Goal: Communication & Community: Answer question/provide support

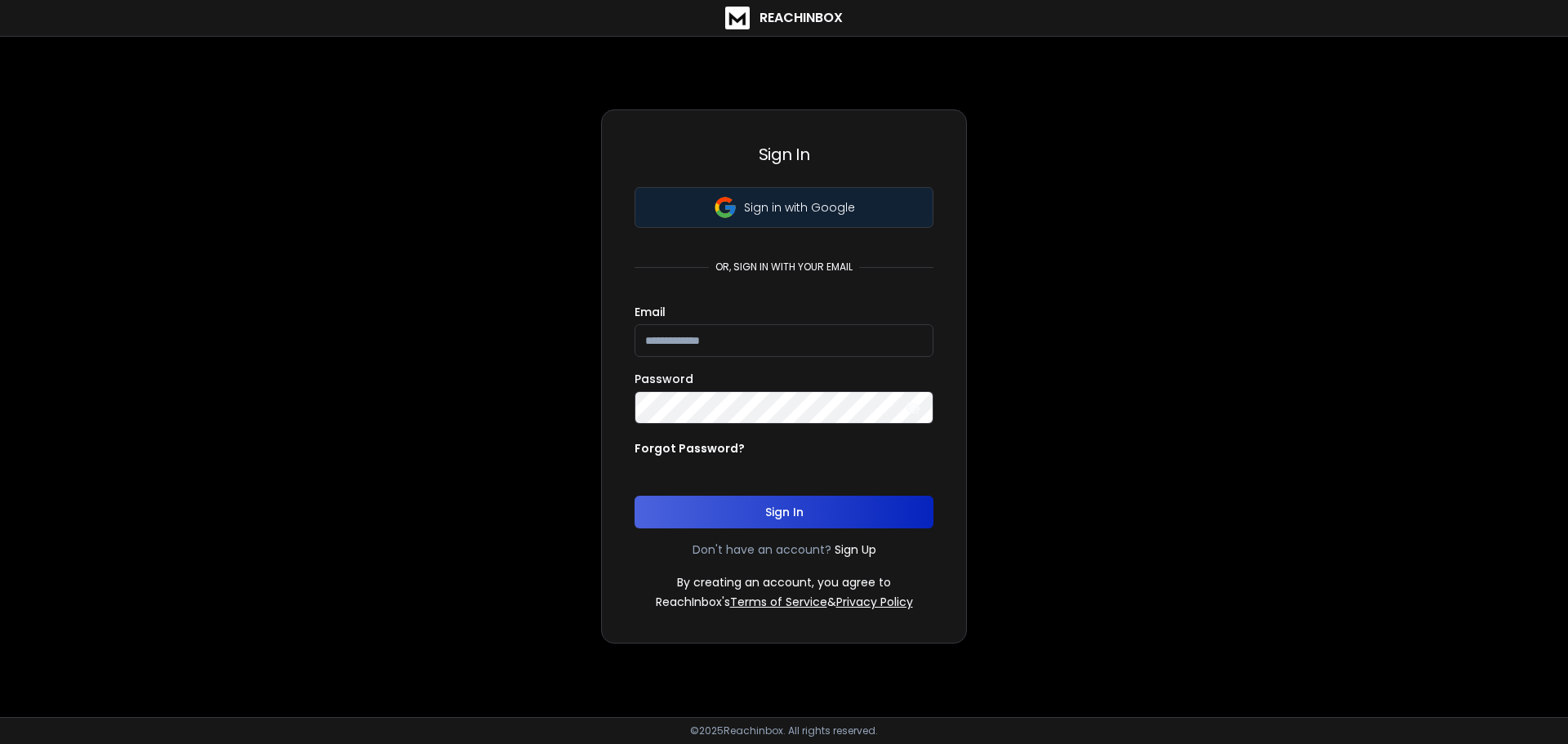
click at [781, 188] on button "Sign in with Google" at bounding box center [783, 207] width 299 height 41
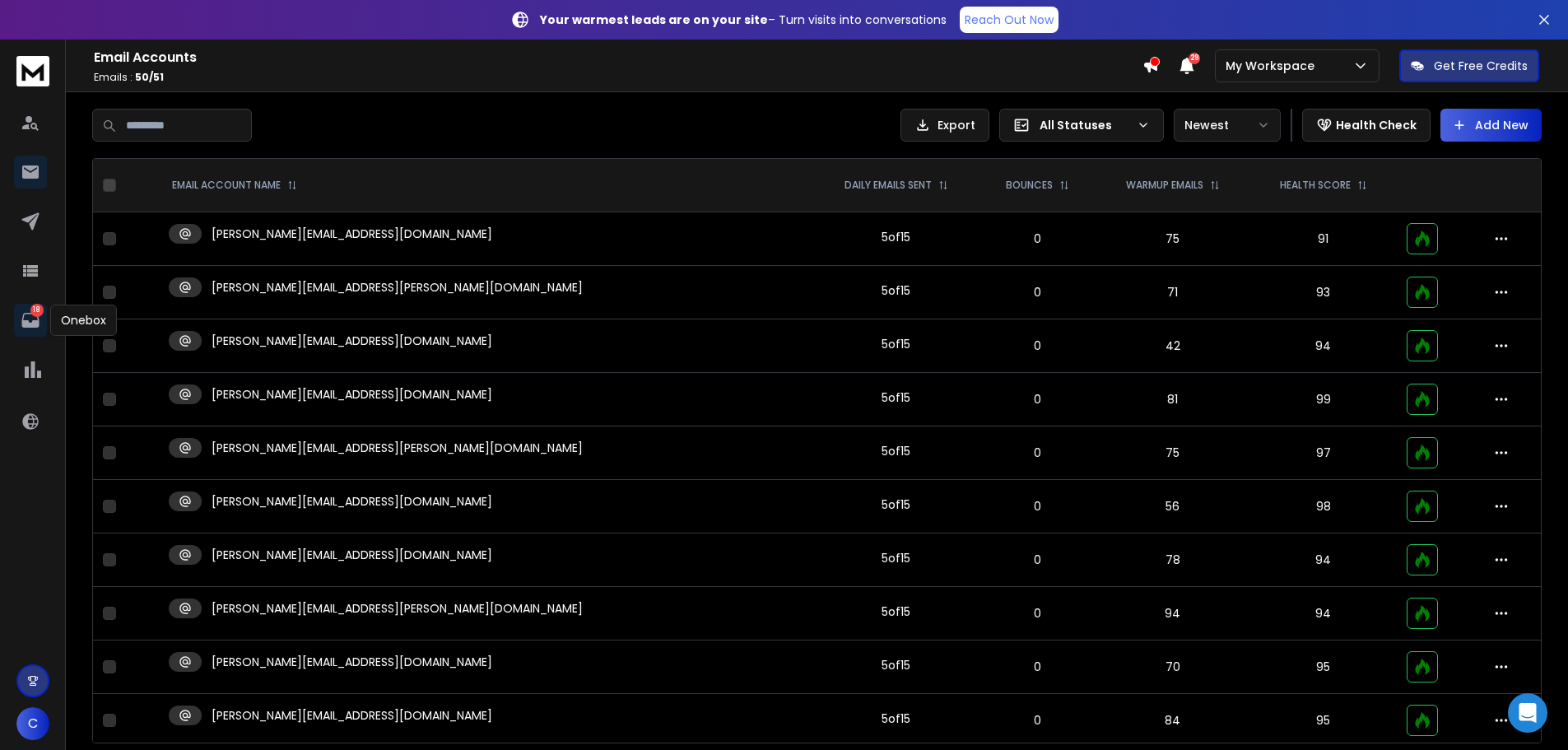
click at [25, 325] on icon at bounding box center [30, 320] width 18 height 15
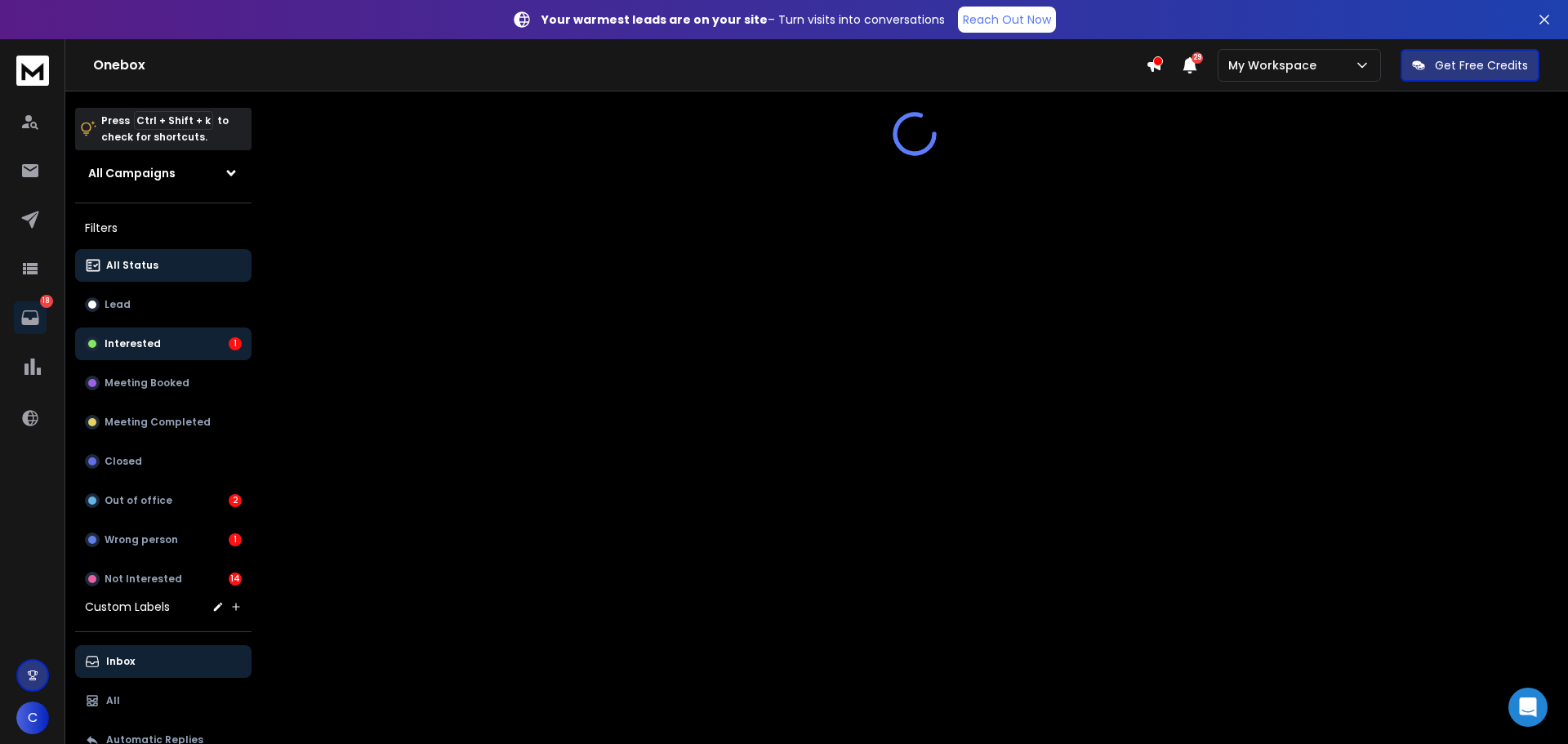
click at [151, 351] on button "Interested 1" at bounding box center [163, 343] width 176 height 32
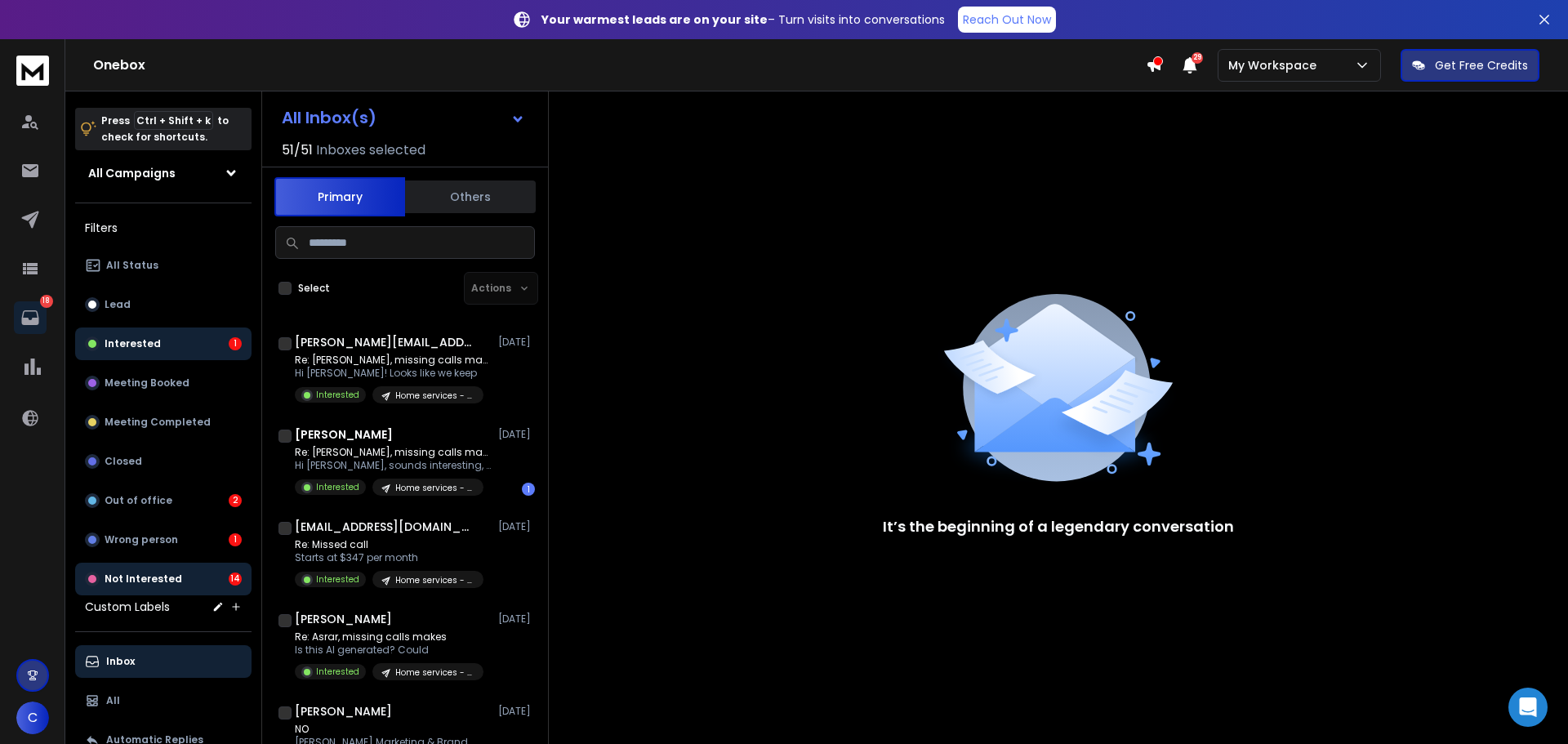
click at [149, 576] on p "Not Interested" at bounding box center [143, 578] width 78 height 13
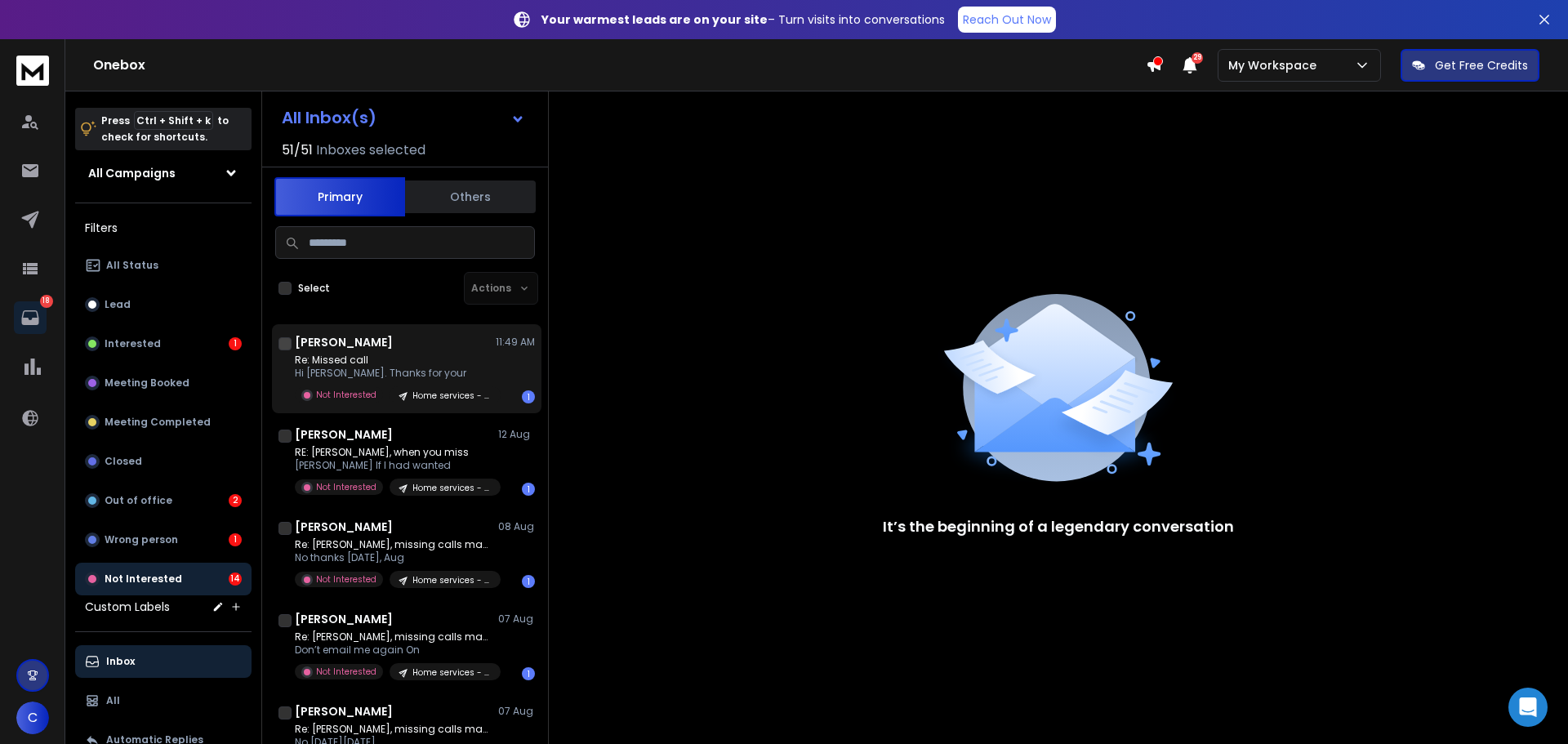
click at [398, 369] on p "Hi [PERSON_NAME]. Thanks for your" at bounding box center [392, 373] width 196 height 13
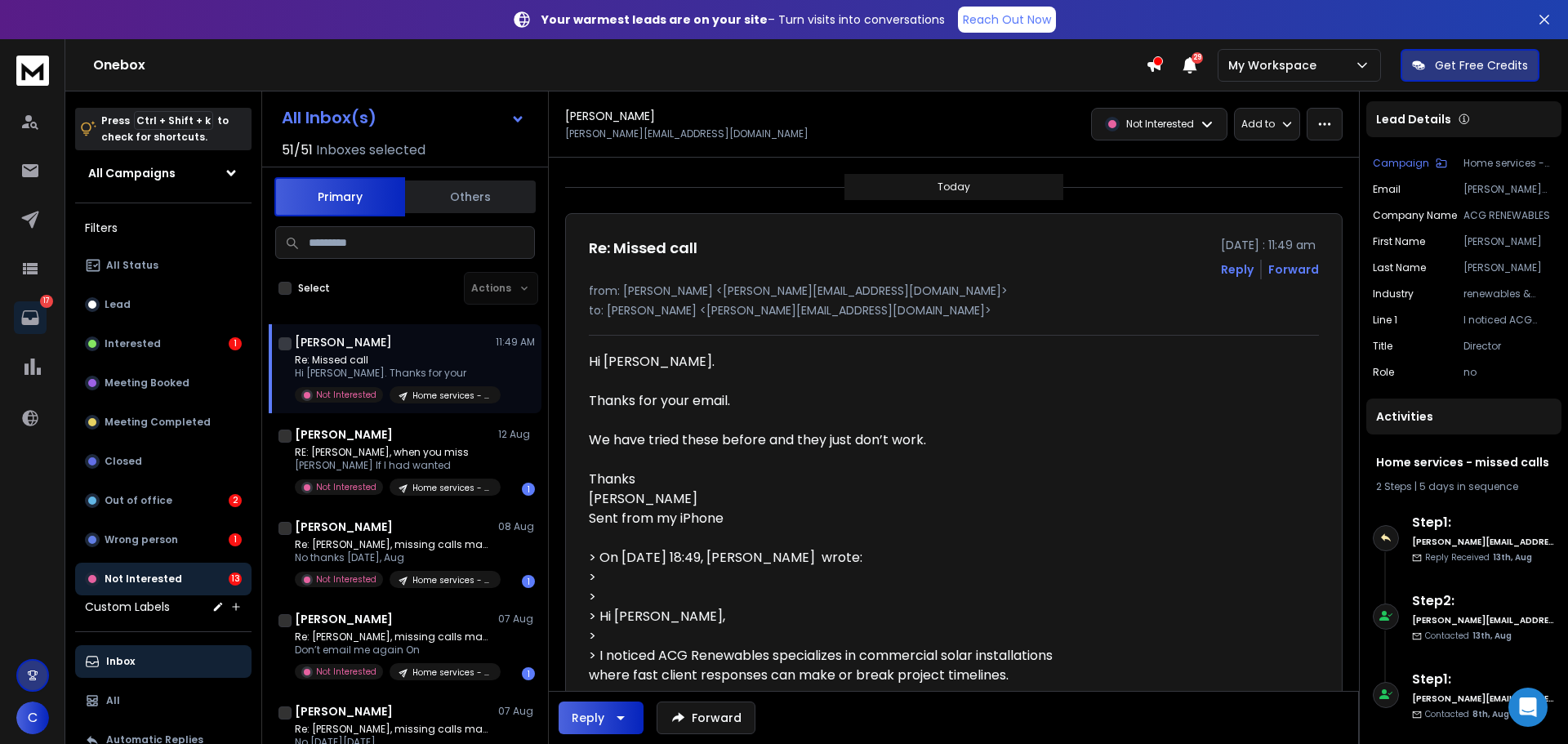
click at [1228, 266] on button "Reply" at bounding box center [1237, 269] width 32 height 17
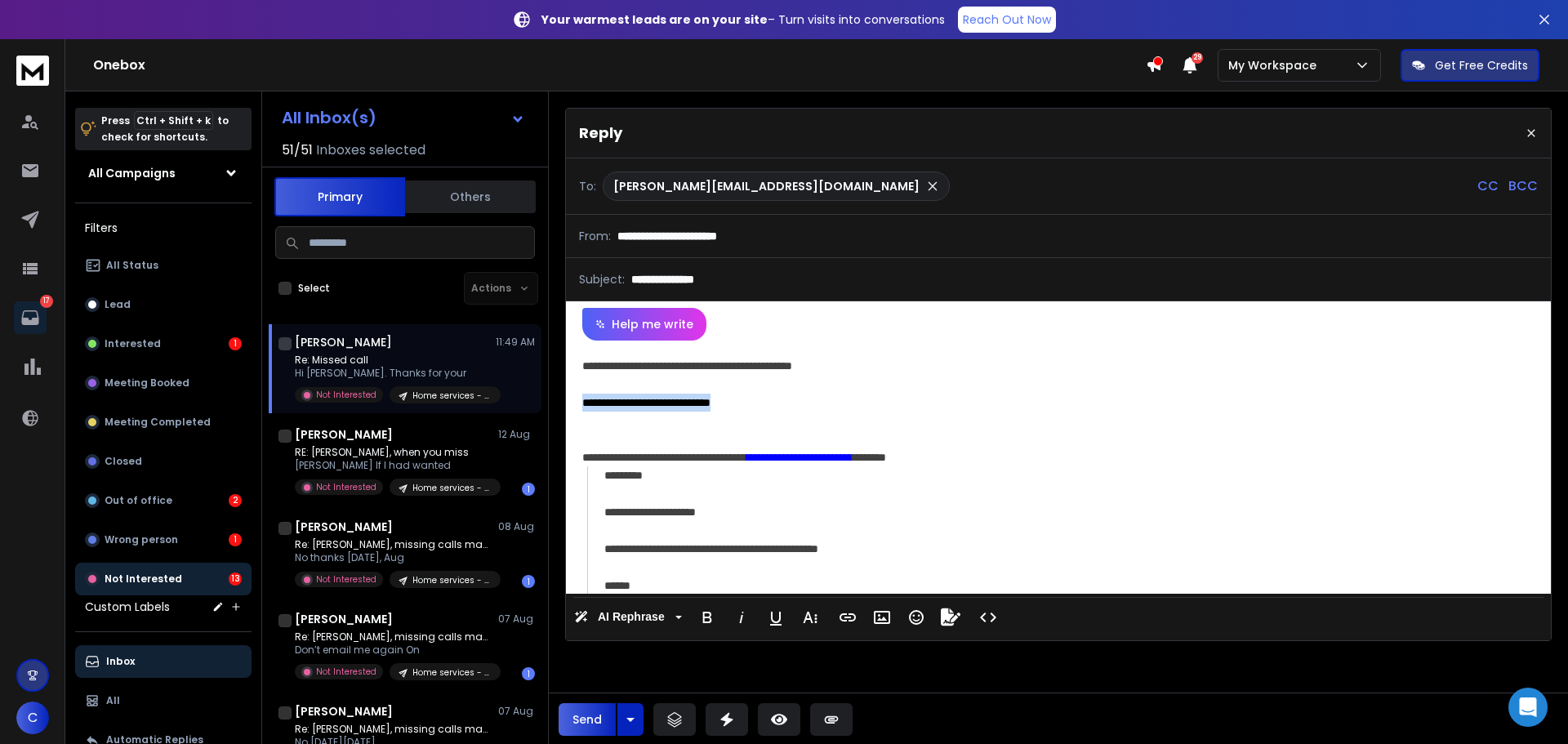
drag, startPoint x: 766, startPoint y: 409, endPoint x: 585, endPoint y: 411, distance: 181.0
click at [585, 411] on div "**********" at bounding box center [1049, 402] width 935 height 18
click at [769, 401] on div "**********" at bounding box center [1049, 402] width 935 height 18
drag, startPoint x: 653, startPoint y: 403, endPoint x: 578, endPoint y: 400, distance: 75.1
click at [578, 400] on div "**********" at bounding box center [1056, 467] width 980 height 254
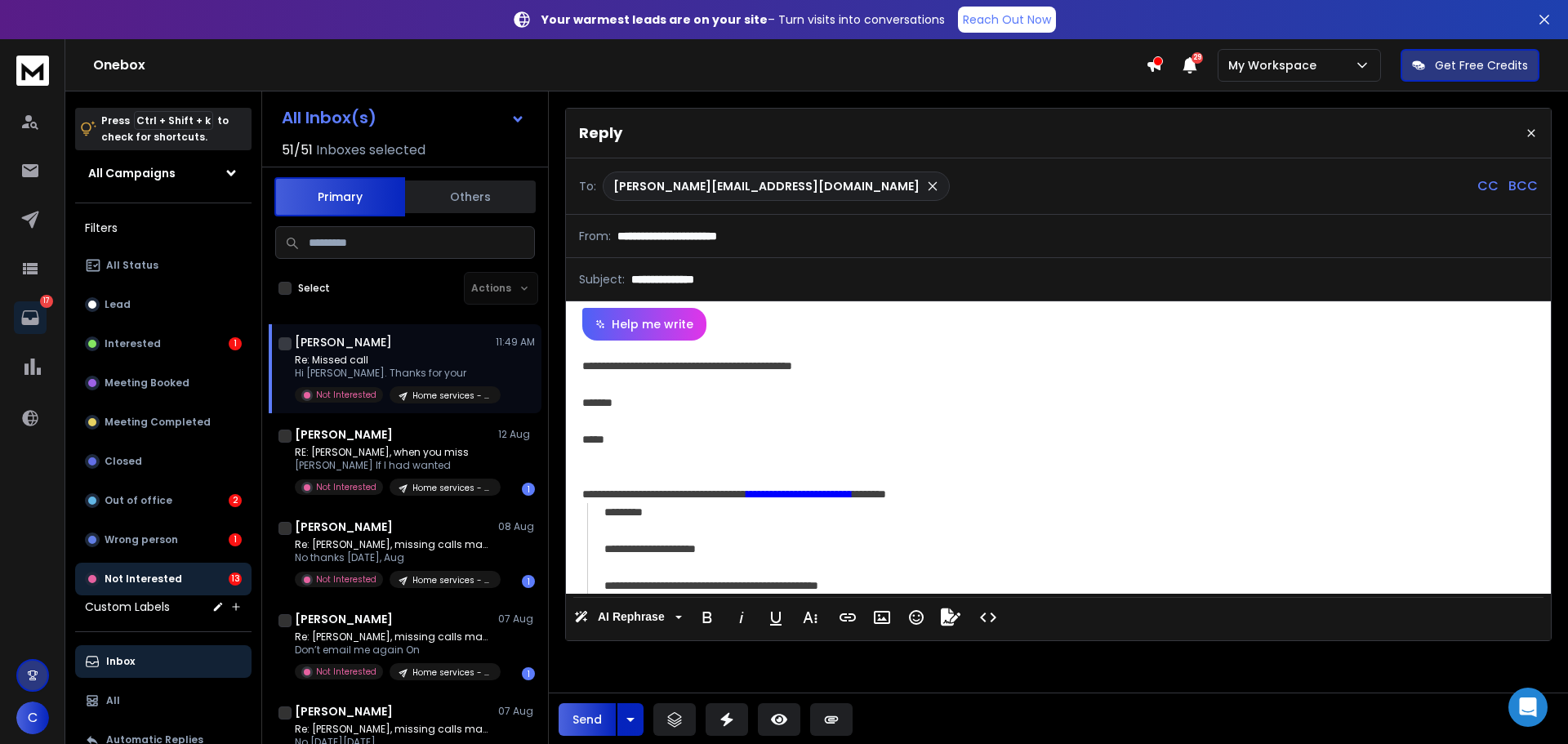
click at [842, 359] on div "**********" at bounding box center [1049, 366] width 935 height 18
click at [586, 721] on button "Send" at bounding box center [587, 719] width 57 height 32
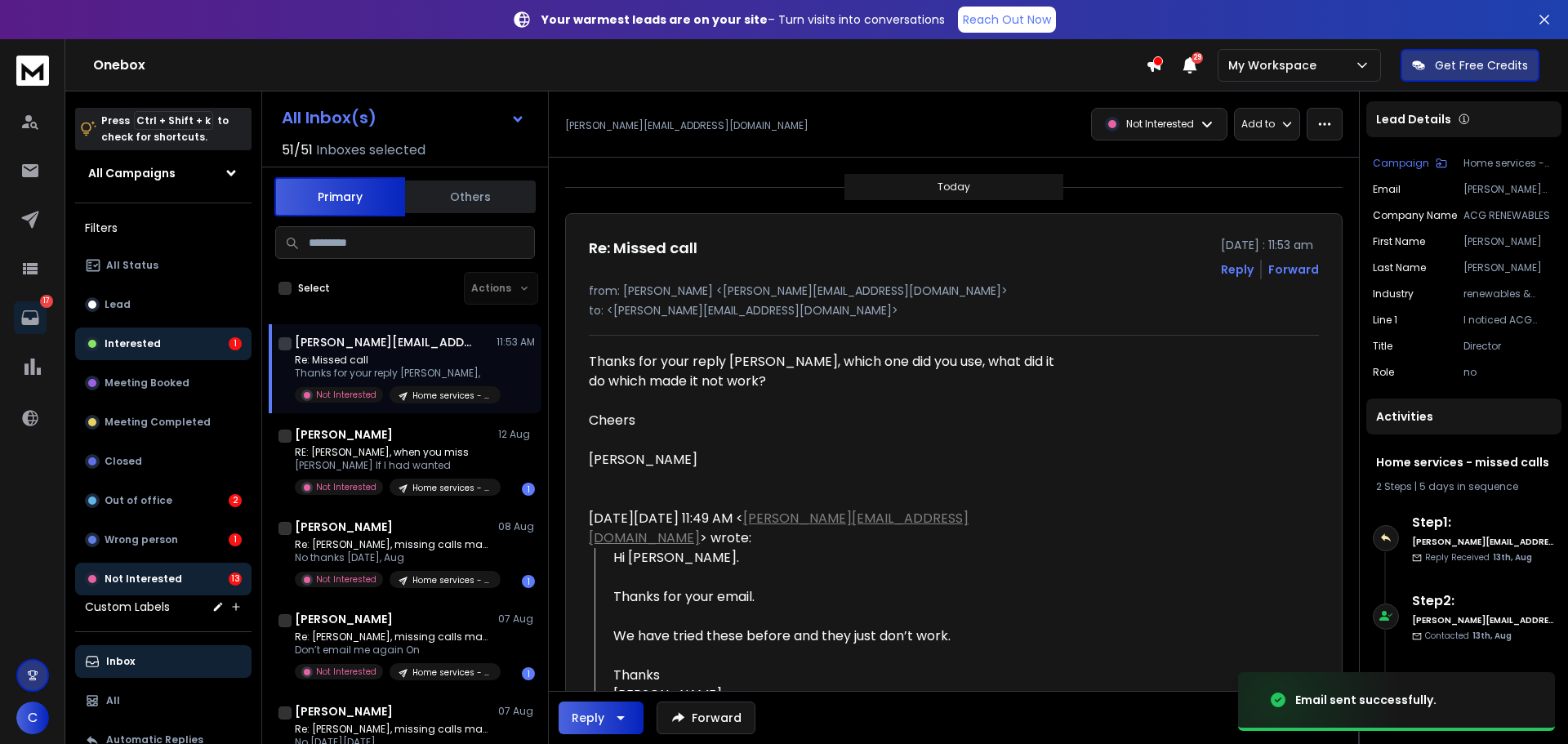
click at [111, 347] on p "Interested" at bounding box center [132, 343] width 57 height 13
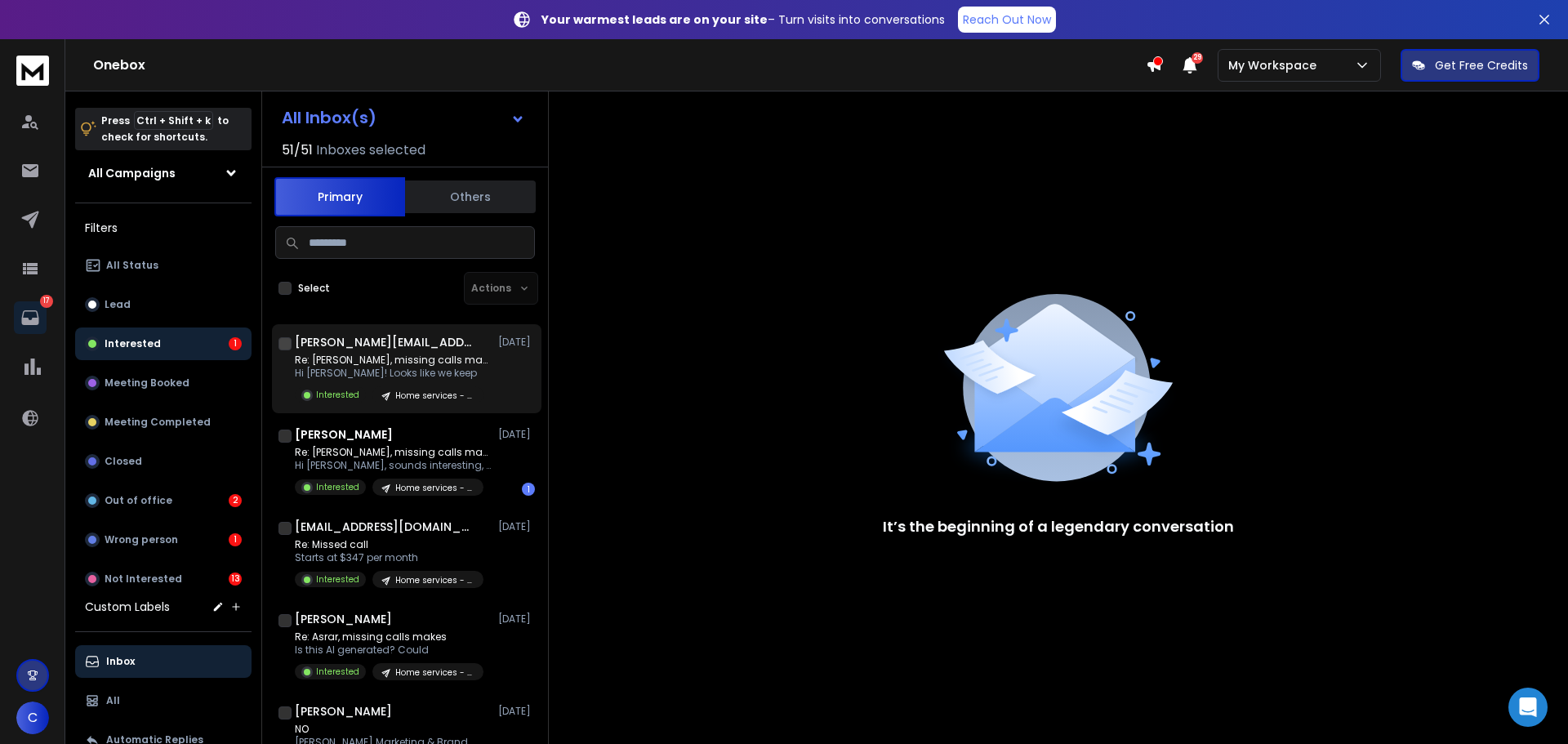
click at [395, 365] on p "Re: [PERSON_NAME], missing calls makes" at bounding box center [392, 360] width 196 height 13
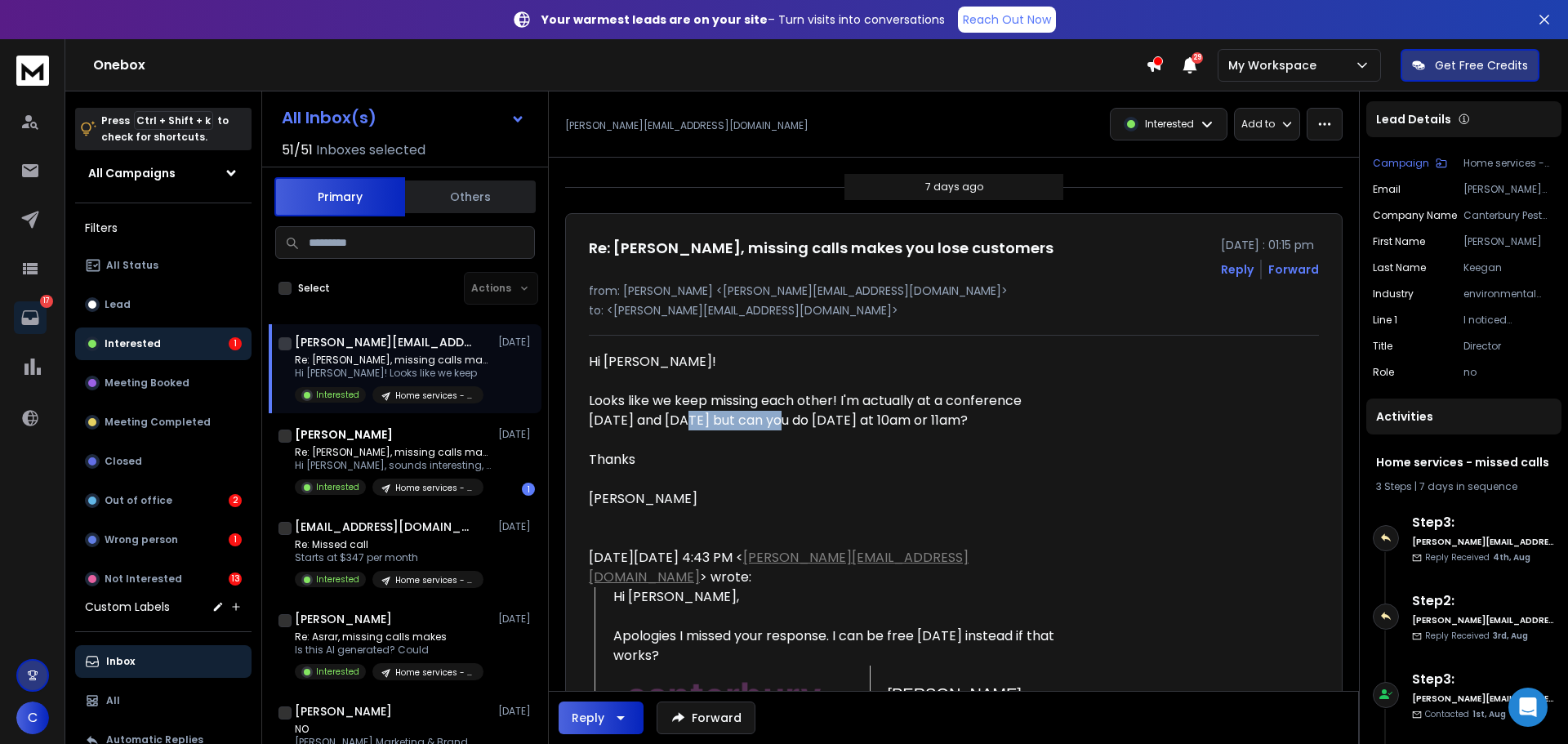
drag, startPoint x: 696, startPoint y: 413, endPoint x: 790, endPoint y: 423, distance: 94.5
click at [790, 423] on div "Looks like we keep missing each other! I'm actually at a conference [DATE] and …" at bounding box center [827, 410] width 476 height 39
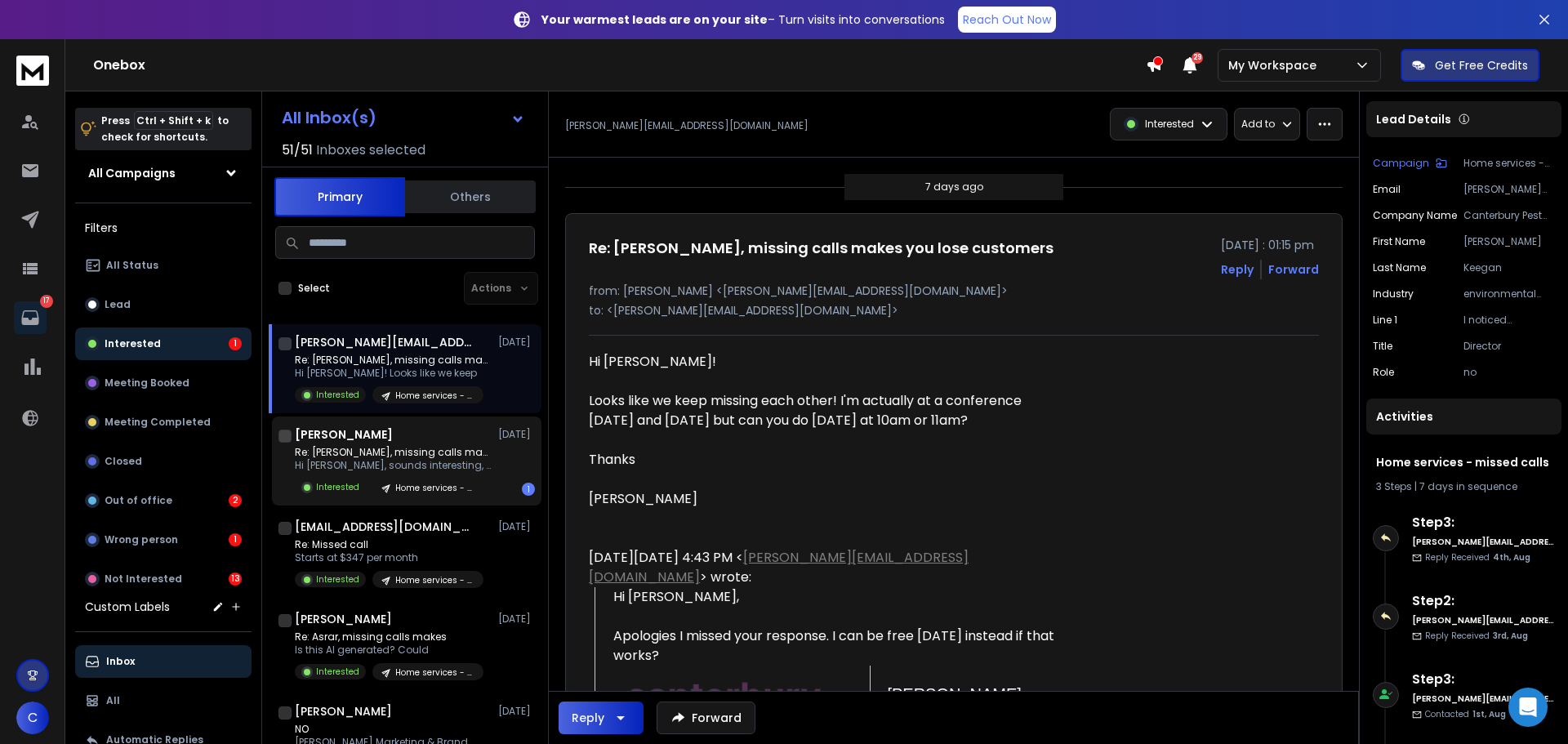
click at [333, 459] on p "Hi [PERSON_NAME], sounds interesting, let's" at bounding box center [392, 465] width 196 height 13
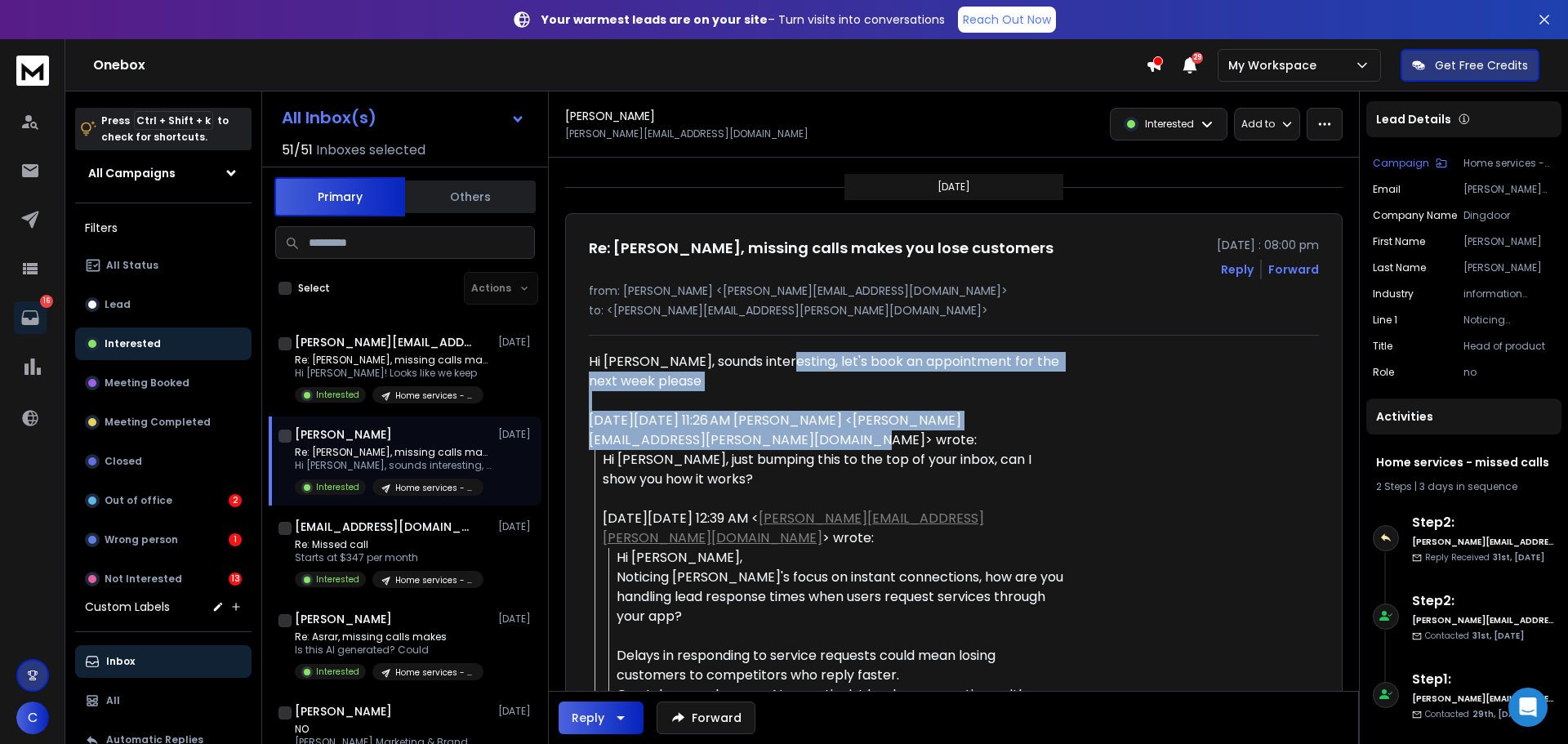
drag, startPoint x: 768, startPoint y: 356, endPoint x: 938, endPoint y: 431, distance: 185.8
click at [938, 431] on div "Hi [PERSON_NAME], sounds interesting, let's book an appointment for the next we…" at bounding box center [834, 603] width 490 height 503
click at [938, 431] on div "[DATE][DATE] 11:26 AM [PERSON_NAME] <[PERSON_NAME][EMAIL_ADDRESS][PERSON_NAME][…" at bounding box center [827, 430] width 476 height 39
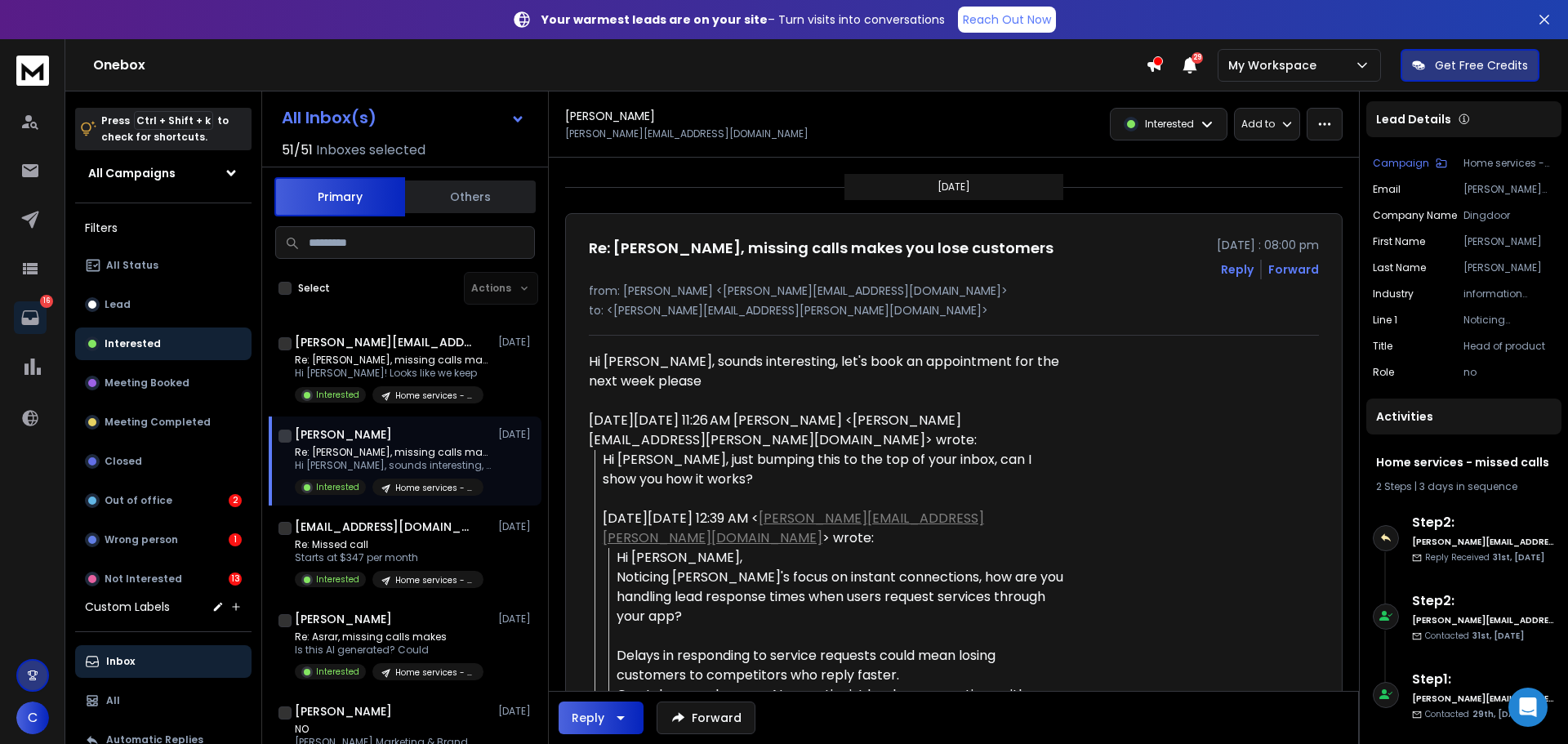
scroll to position [266, 0]
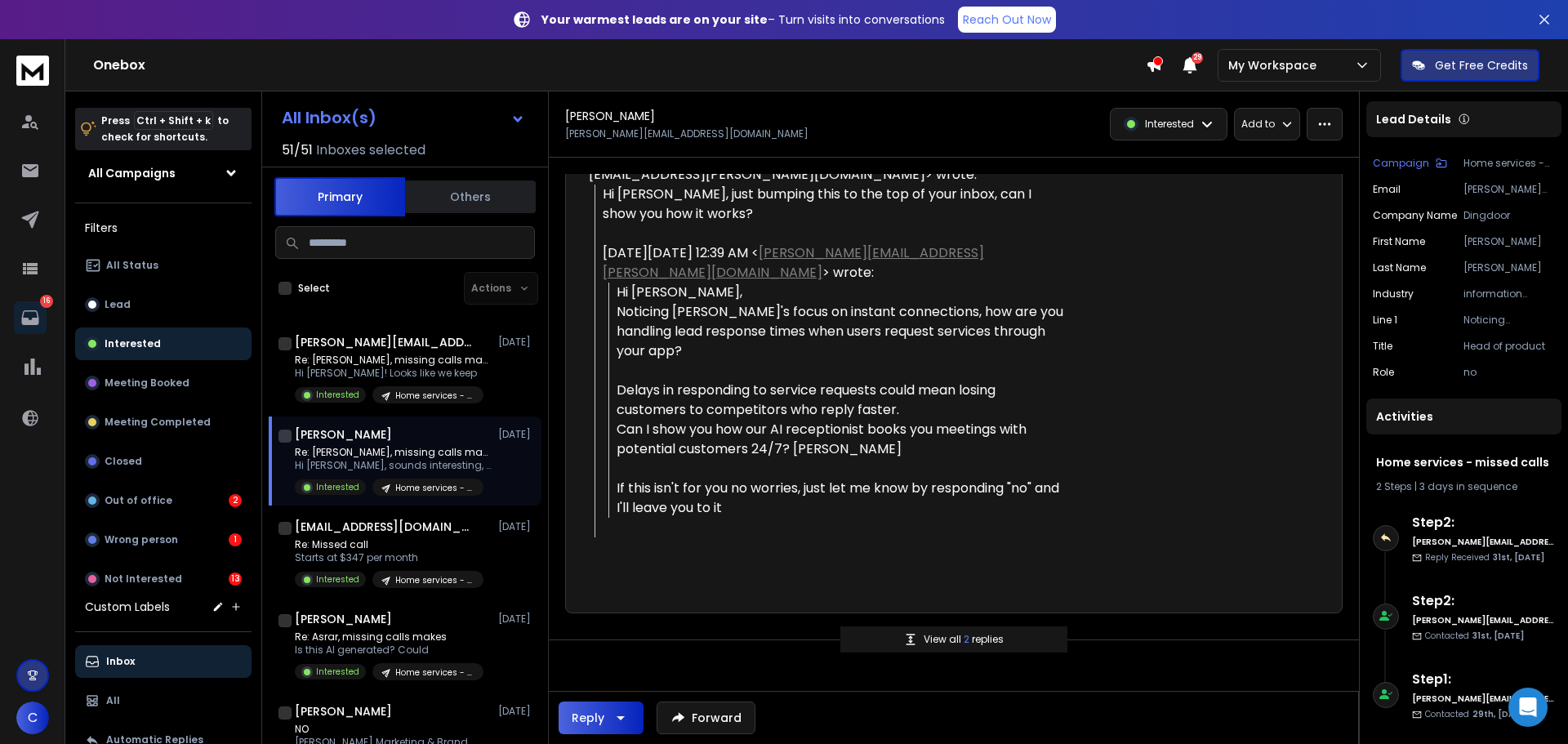
click at [963, 644] on span "2" at bounding box center [967, 639] width 8 height 14
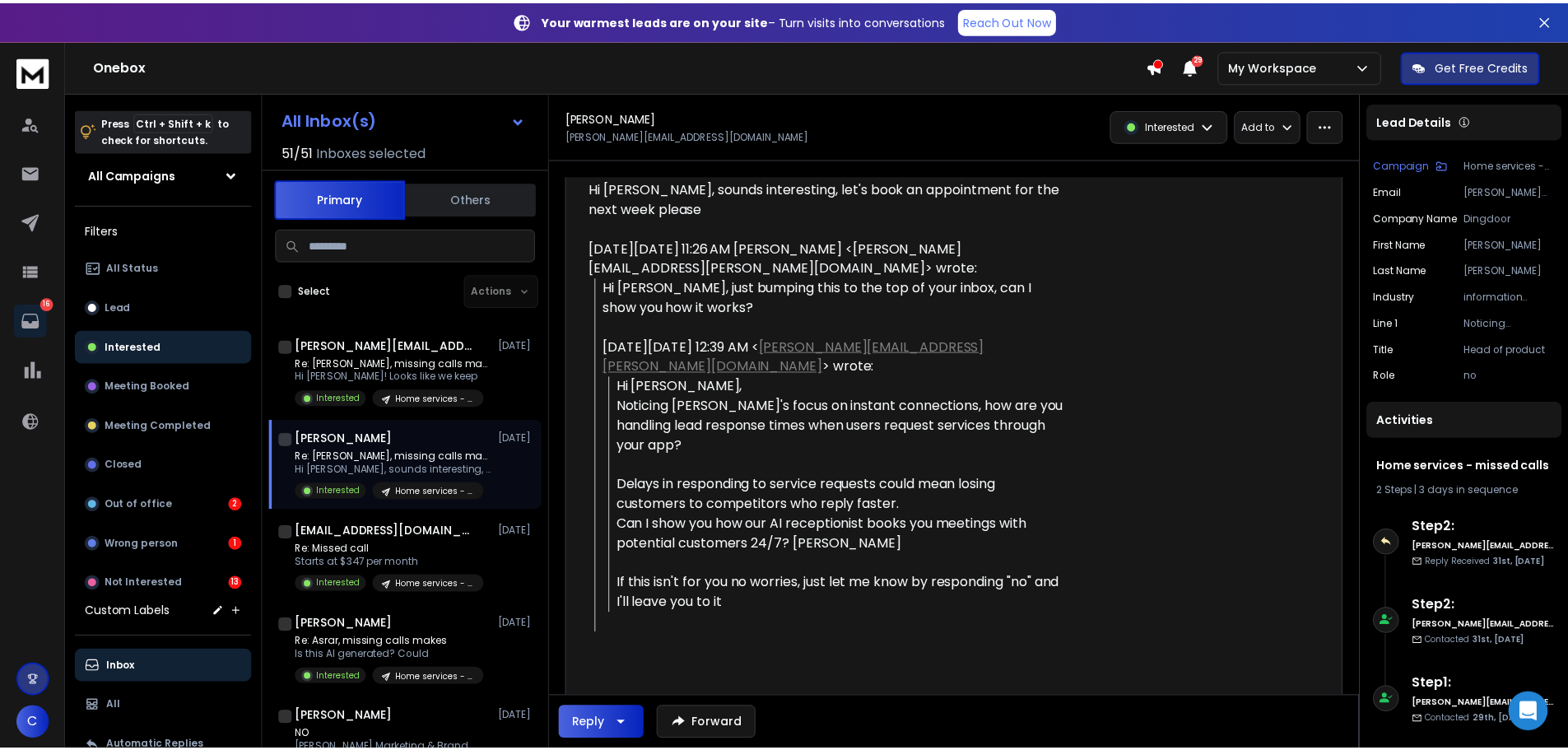
scroll to position [0, 0]
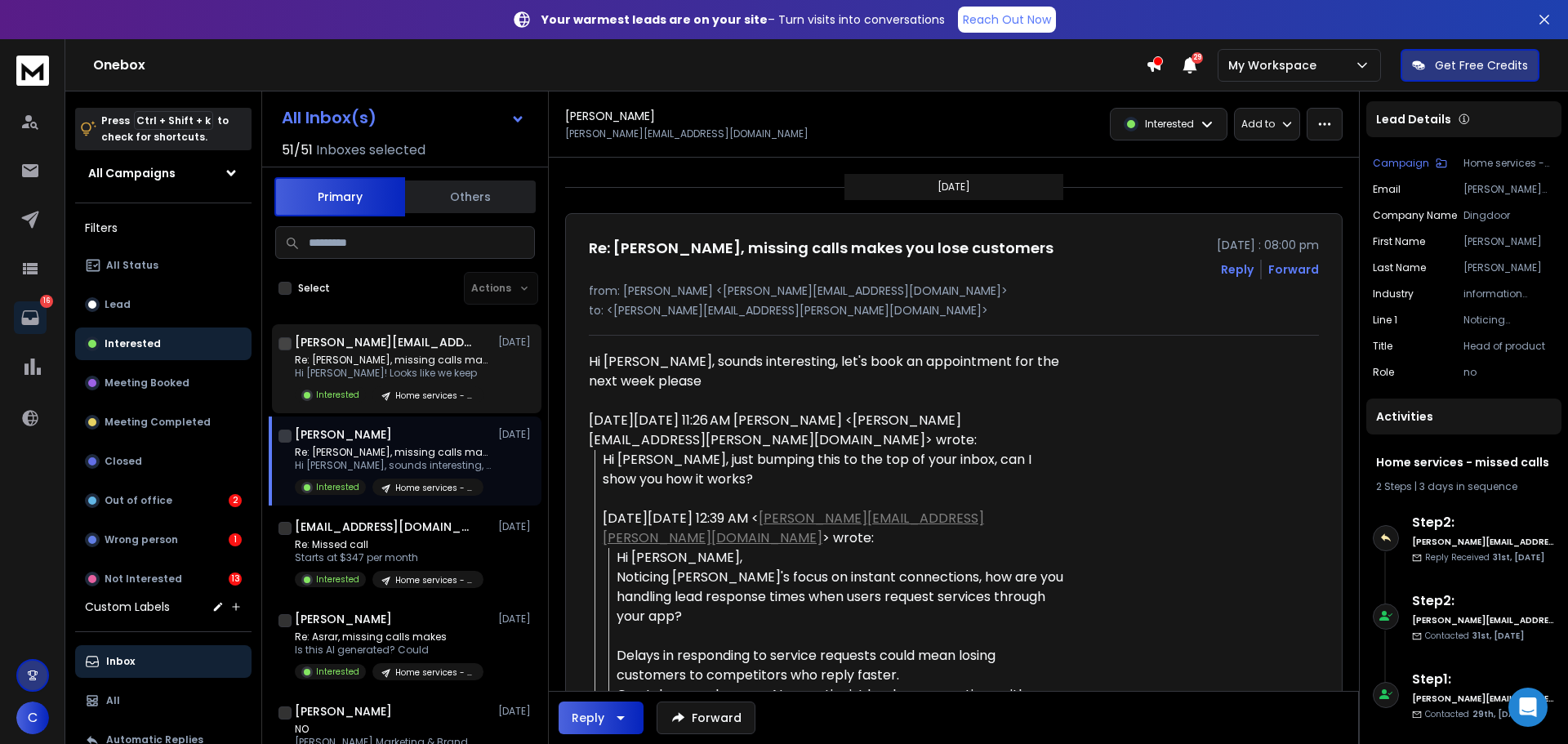
click at [384, 368] on p "Hi [PERSON_NAME]! Looks like we keep" at bounding box center [392, 373] width 196 height 13
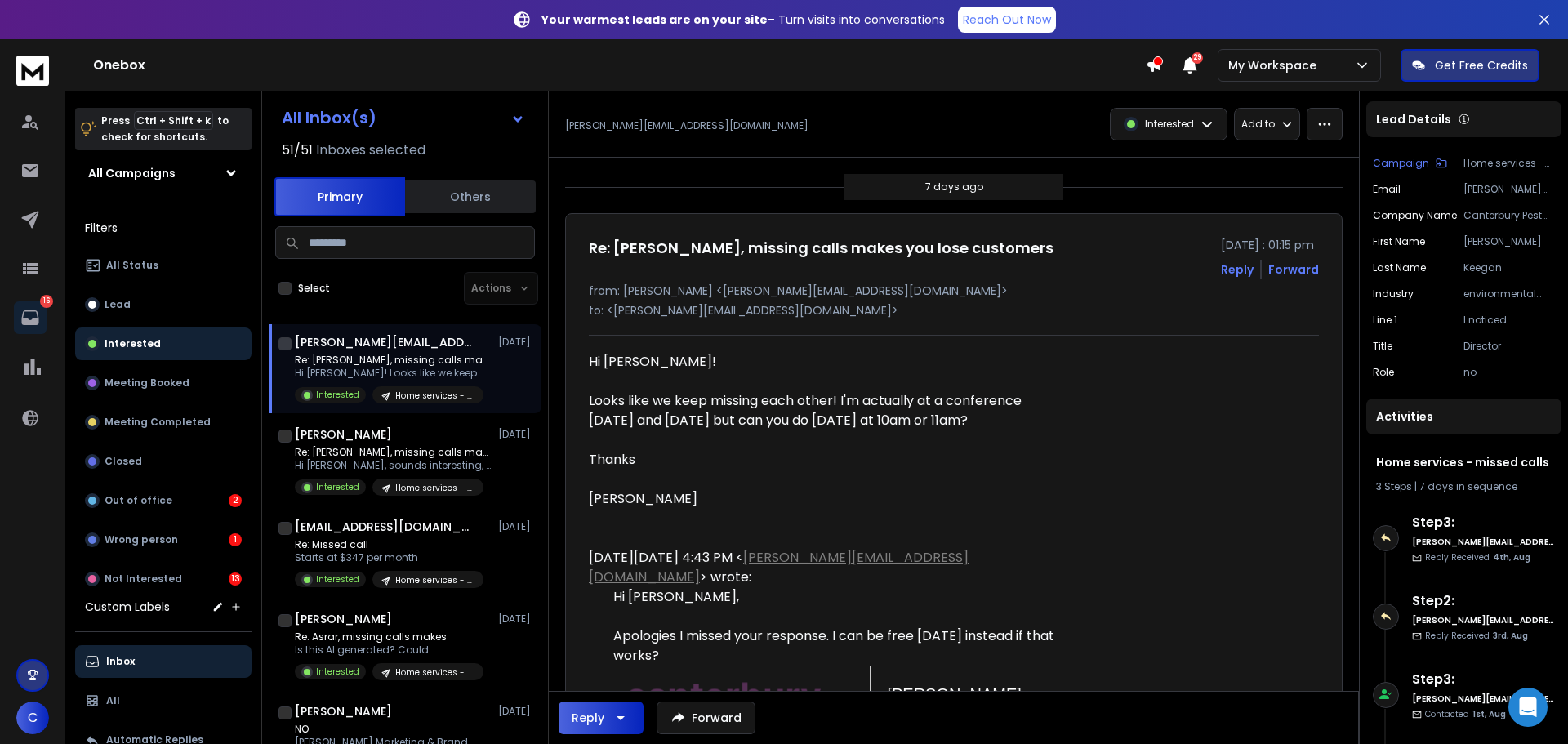
click at [124, 582] on p "Not Interested" at bounding box center [143, 578] width 78 height 13
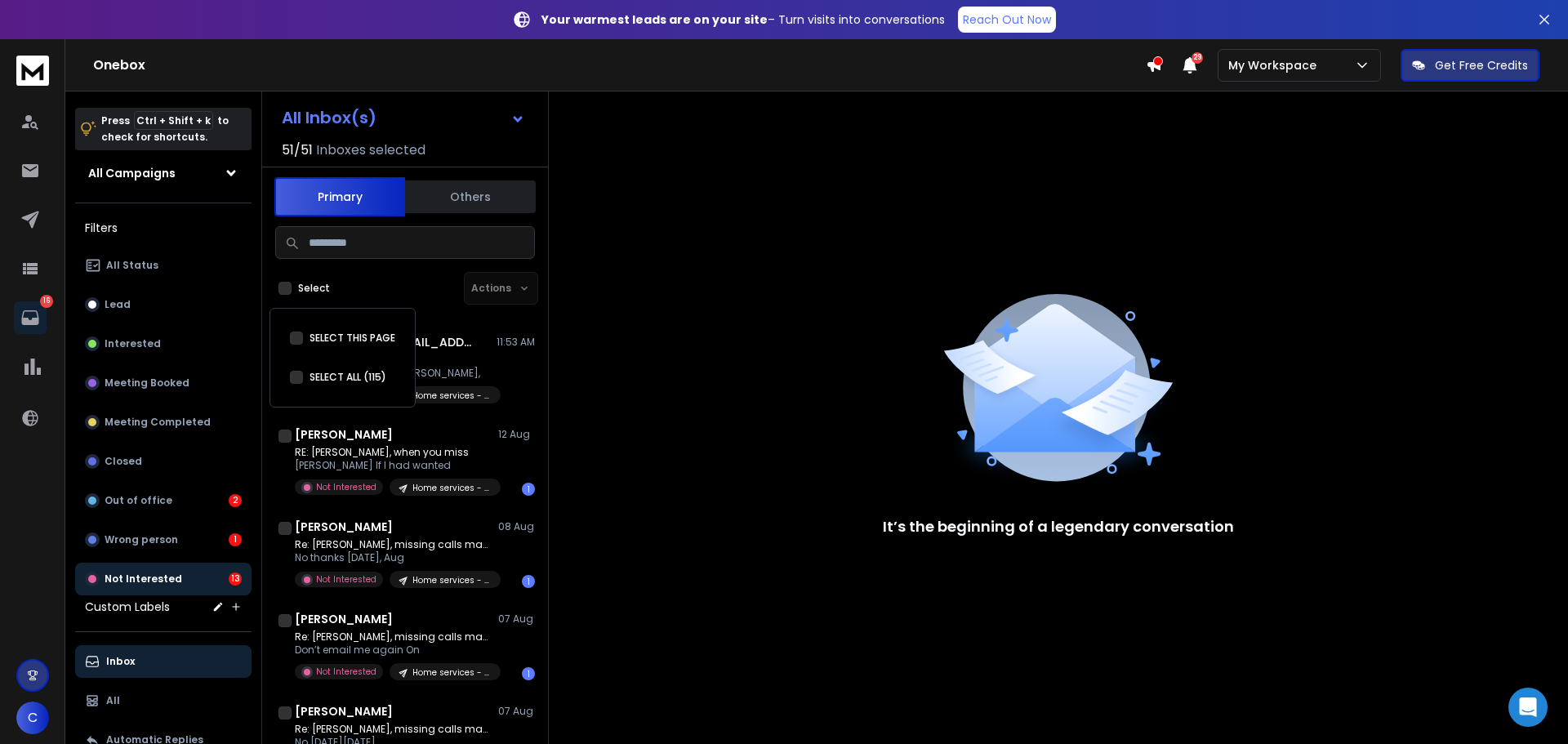
click at [278, 286] on div "Select Actions" at bounding box center [405, 285] width 286 height 39
click at [292, 289] on div "Select" at bounding box center [304, 287] width 51 height 13
click at [285, 289] on button "Select" at bounding box center [285, 287] width 13 height 13
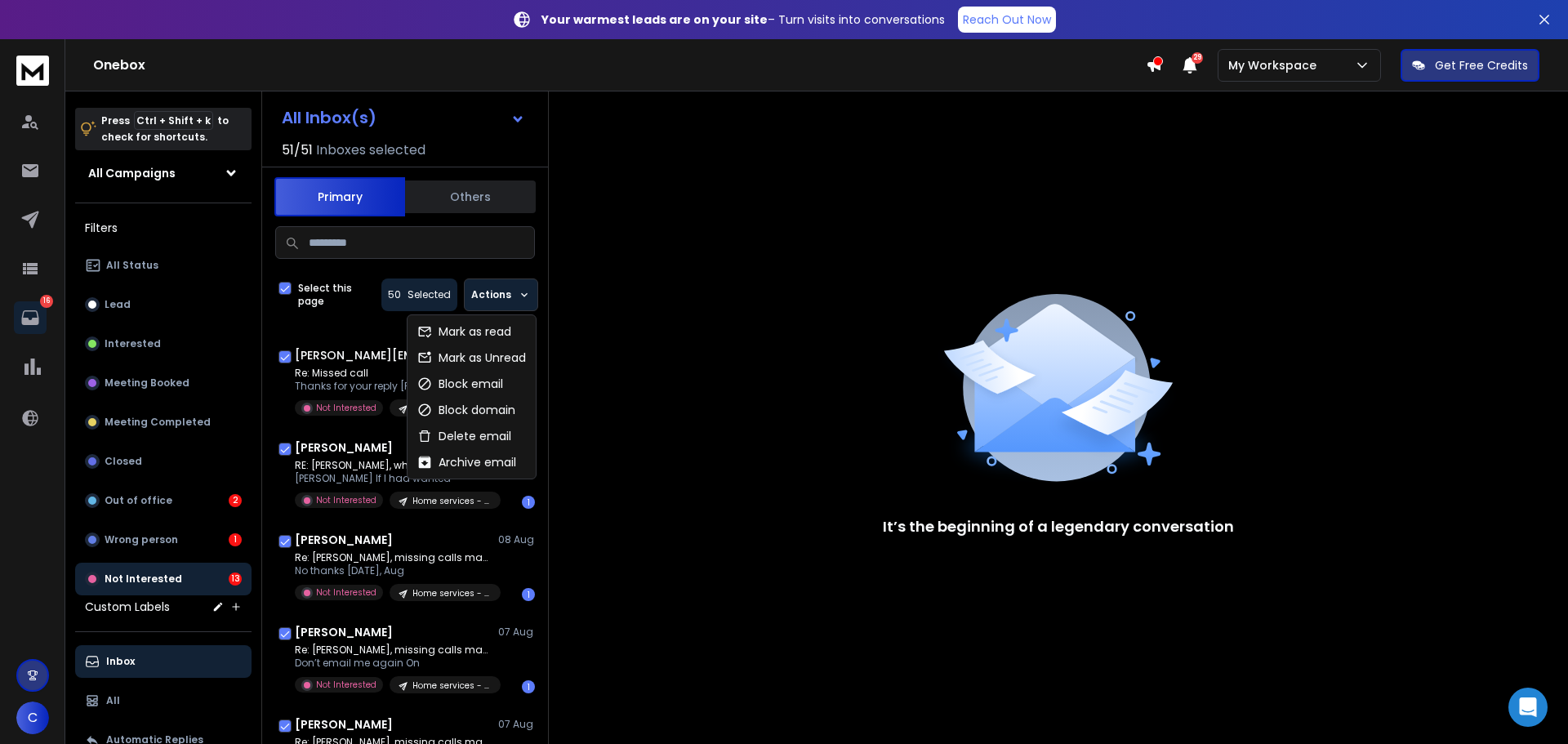
click at [498, 292] on p "Actions" at bounding box center [491, 294] width 40 height 13
click at [498, 328] on div "Mark as read" at bounding box center [464, 331] width 94 height 17
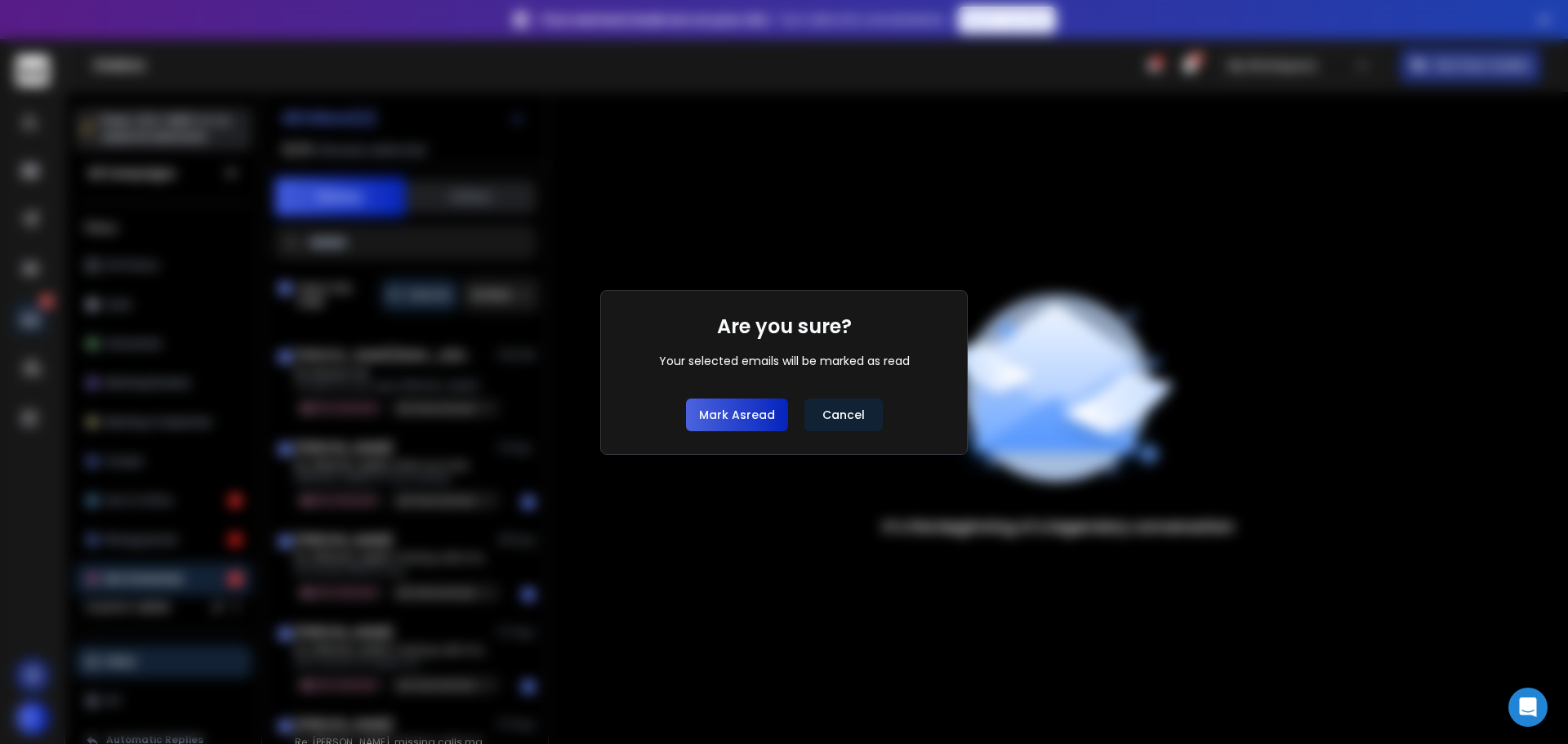
click at [712, 414] on p "Mark as read" at bounding box center [736, 415] width 76 height 17
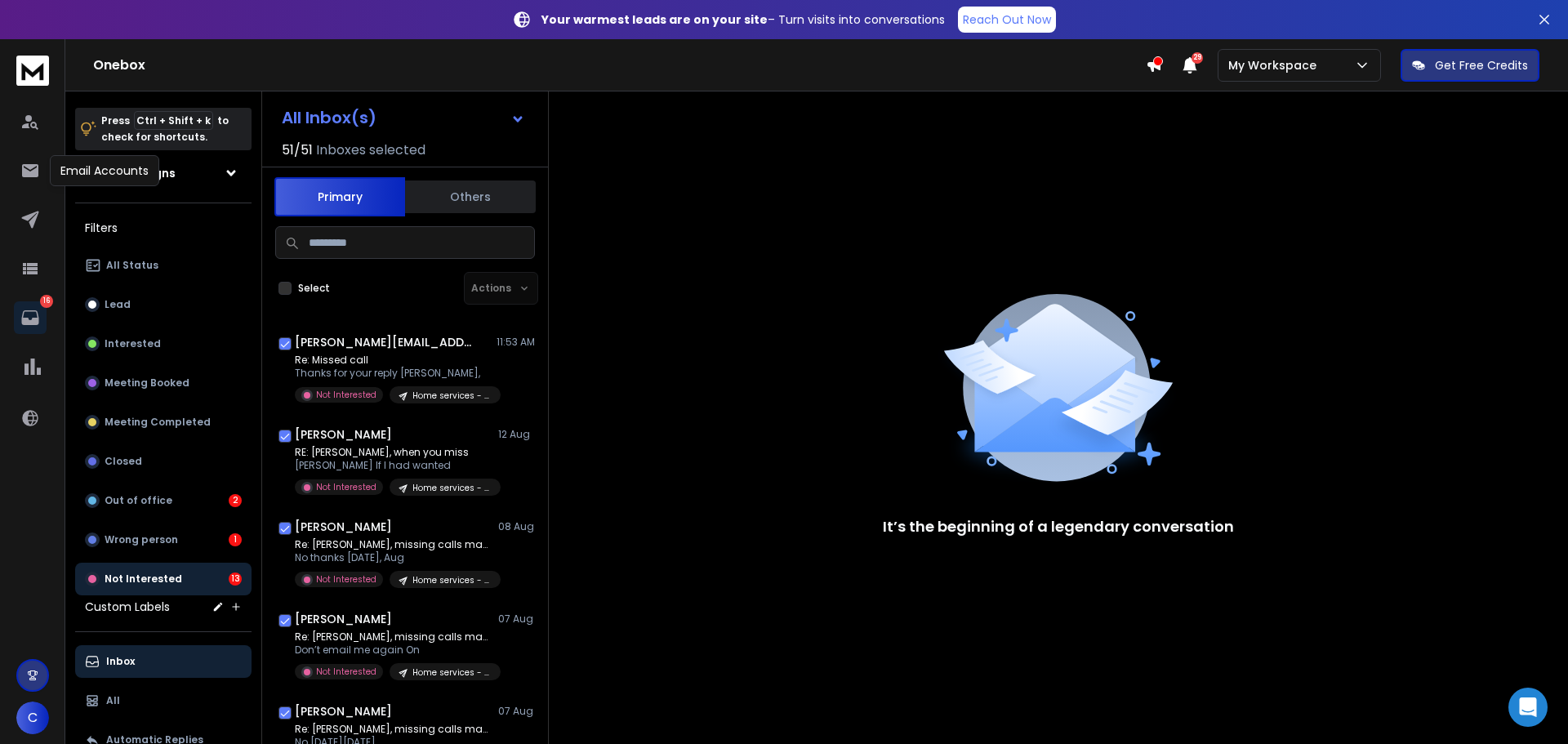
click at [3, 156] on div "16 C" at bounding box center [32, 395] width 65 height 712
click at [27, 168] on icon at bounding box center [30, 171] width 19 height 19
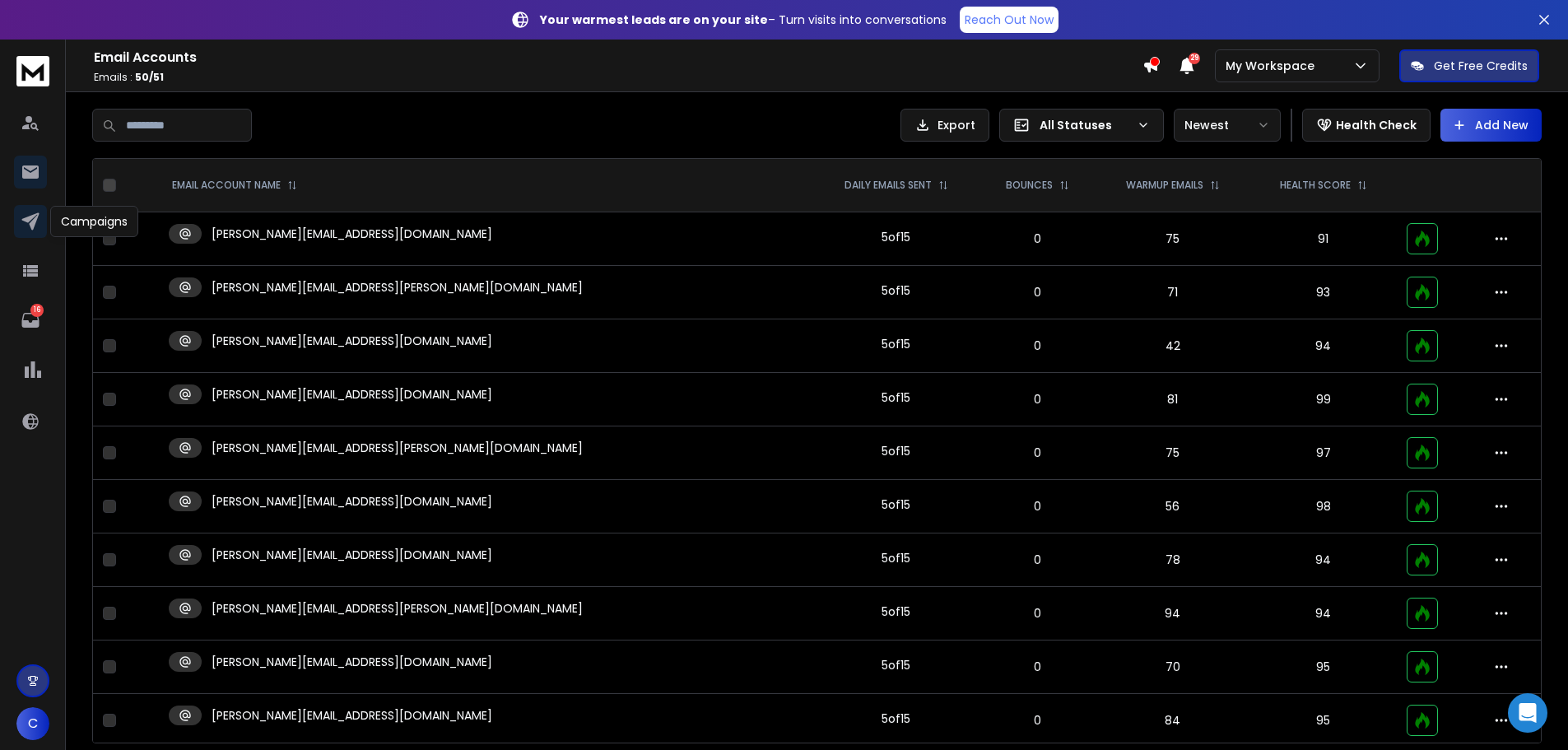
click at [28, 220] on icon at bounding box center [30, 221] width 18 height 18
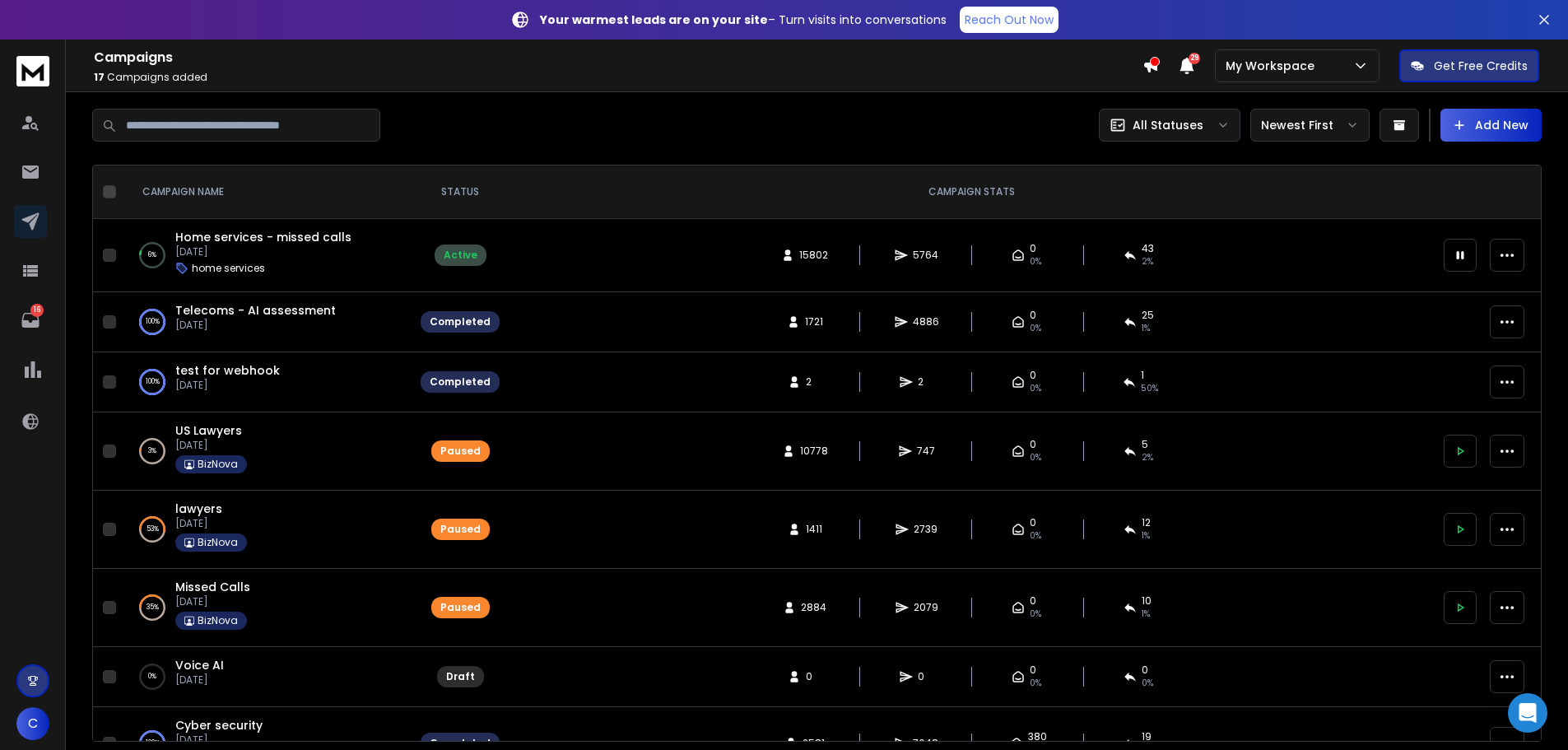
click at [231, 237] on span "Home services - missed calls" at bounding box center [263, 237] width 176 height 17
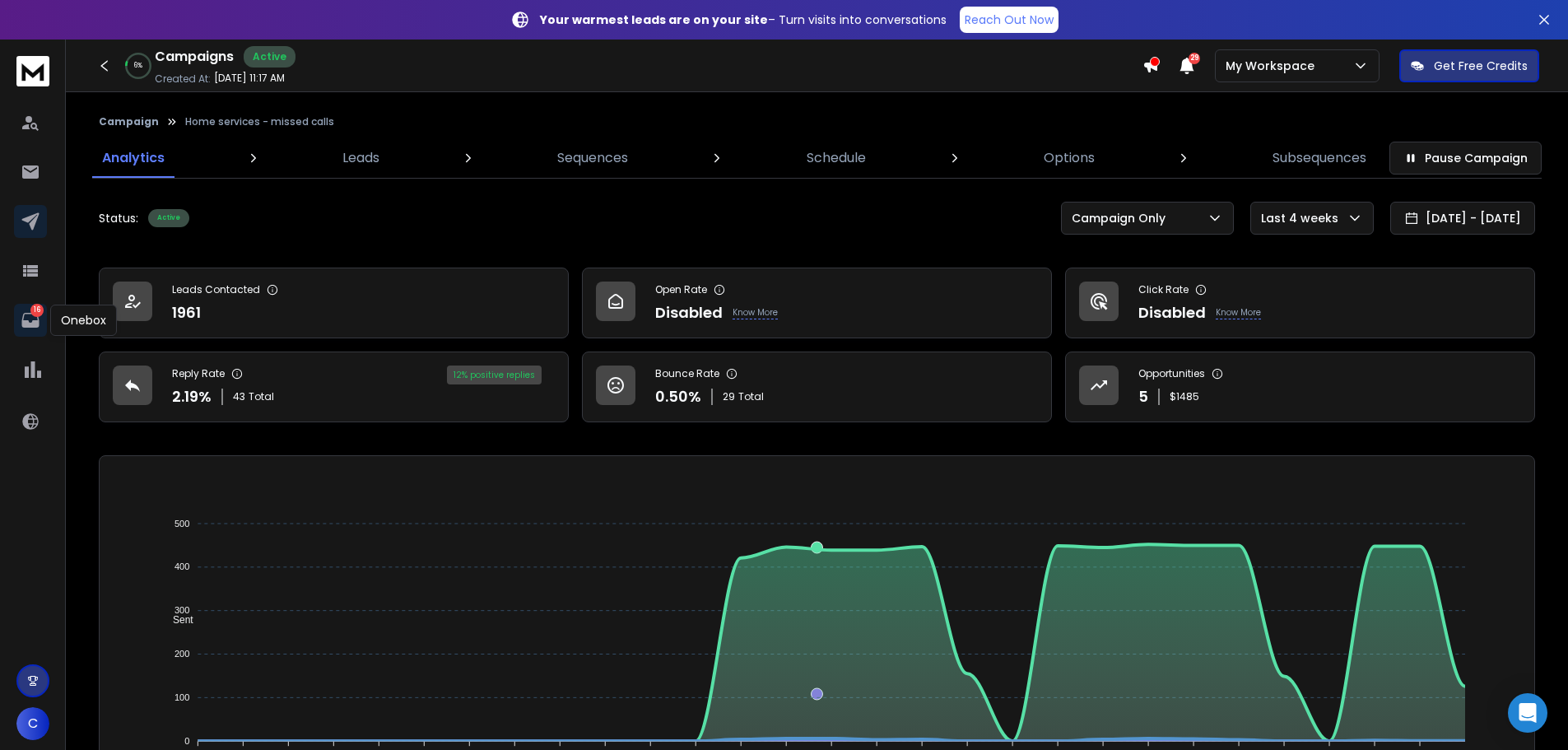
click at [31, 304] on link "16" at bounding box center [30, 320] width 32 height 32
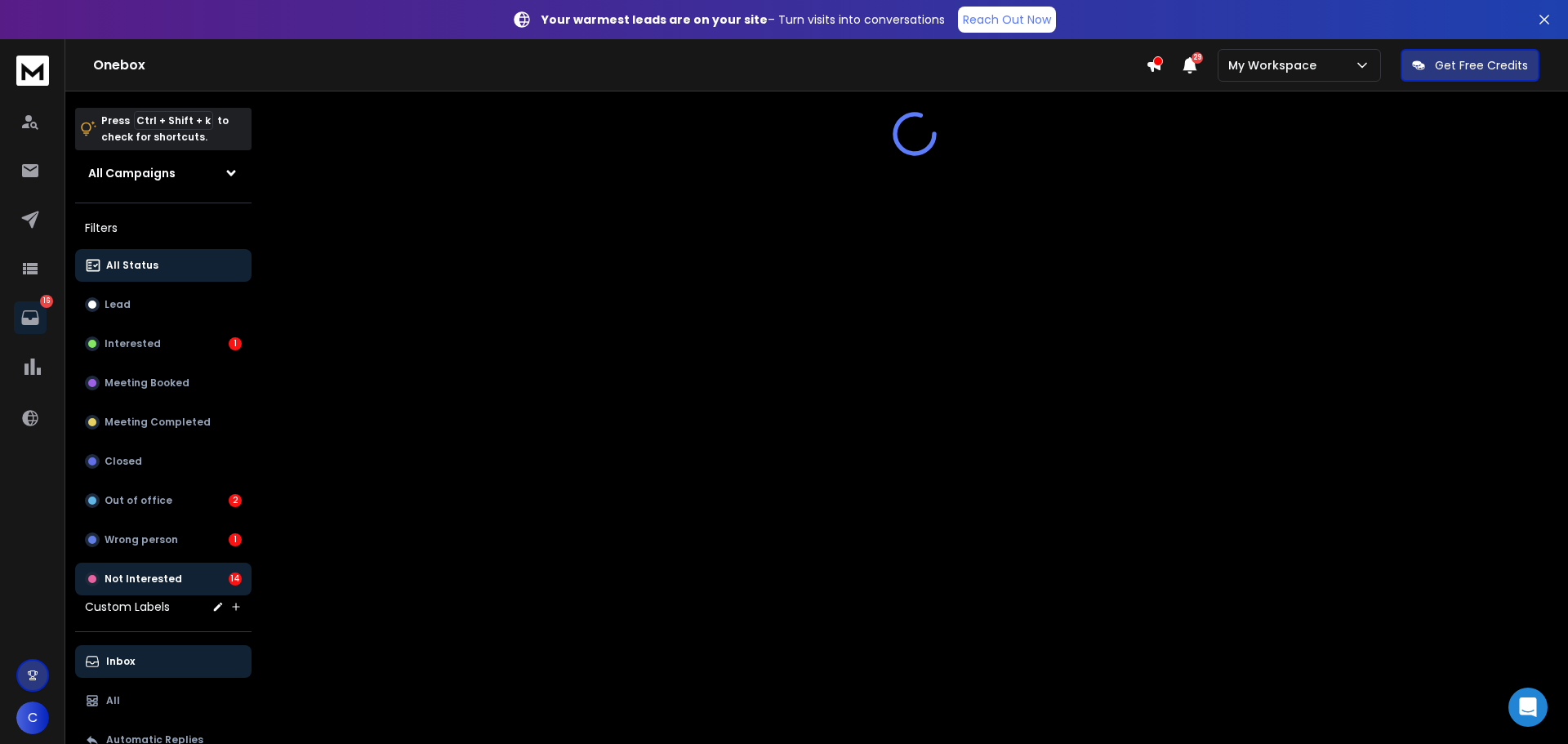
click at [119, 573] on p "Not Interested" at bounding box center [143, 578] width 78 height 13
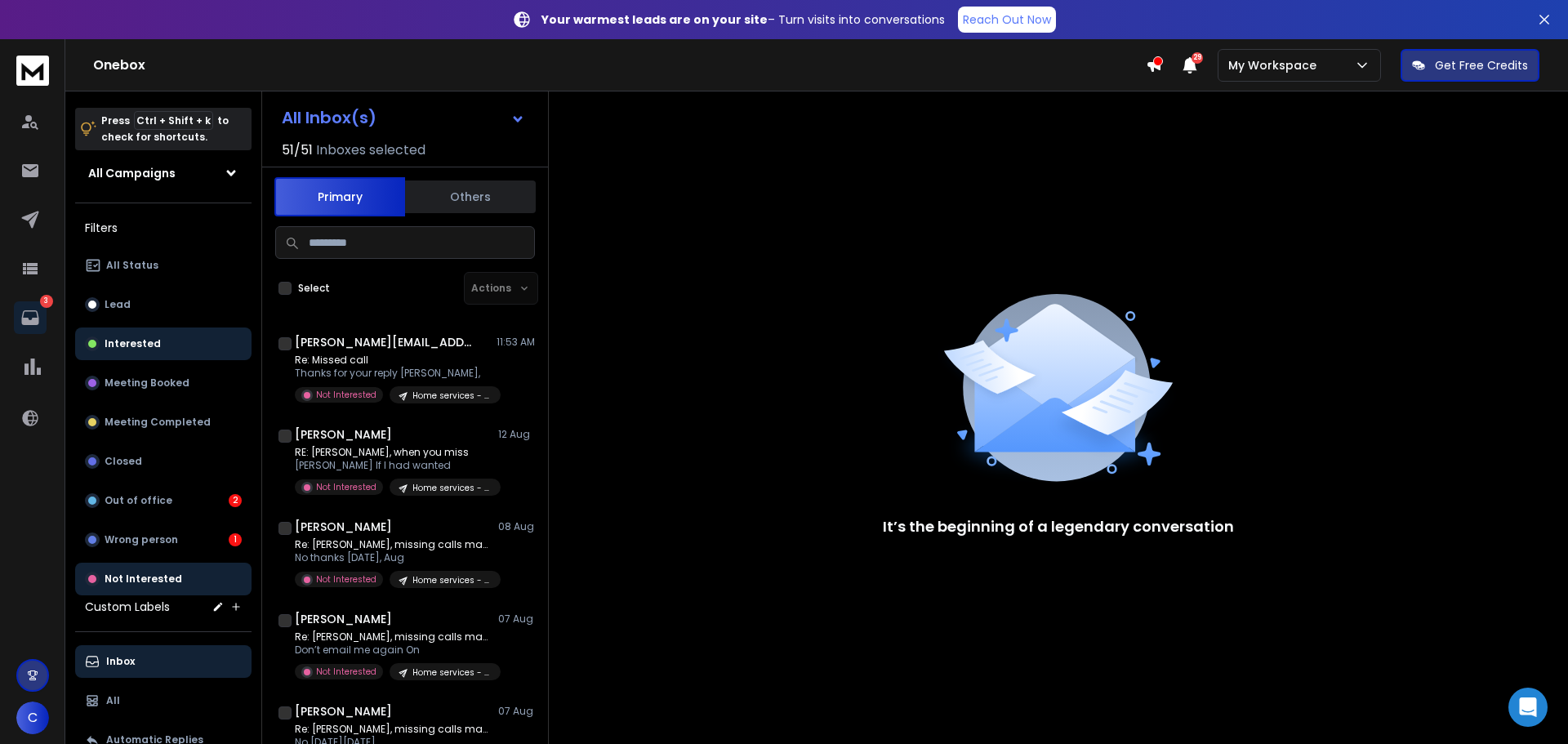
click at [124, 335] on button "Interested" at bounding box center [163, 343] width 176 height 32
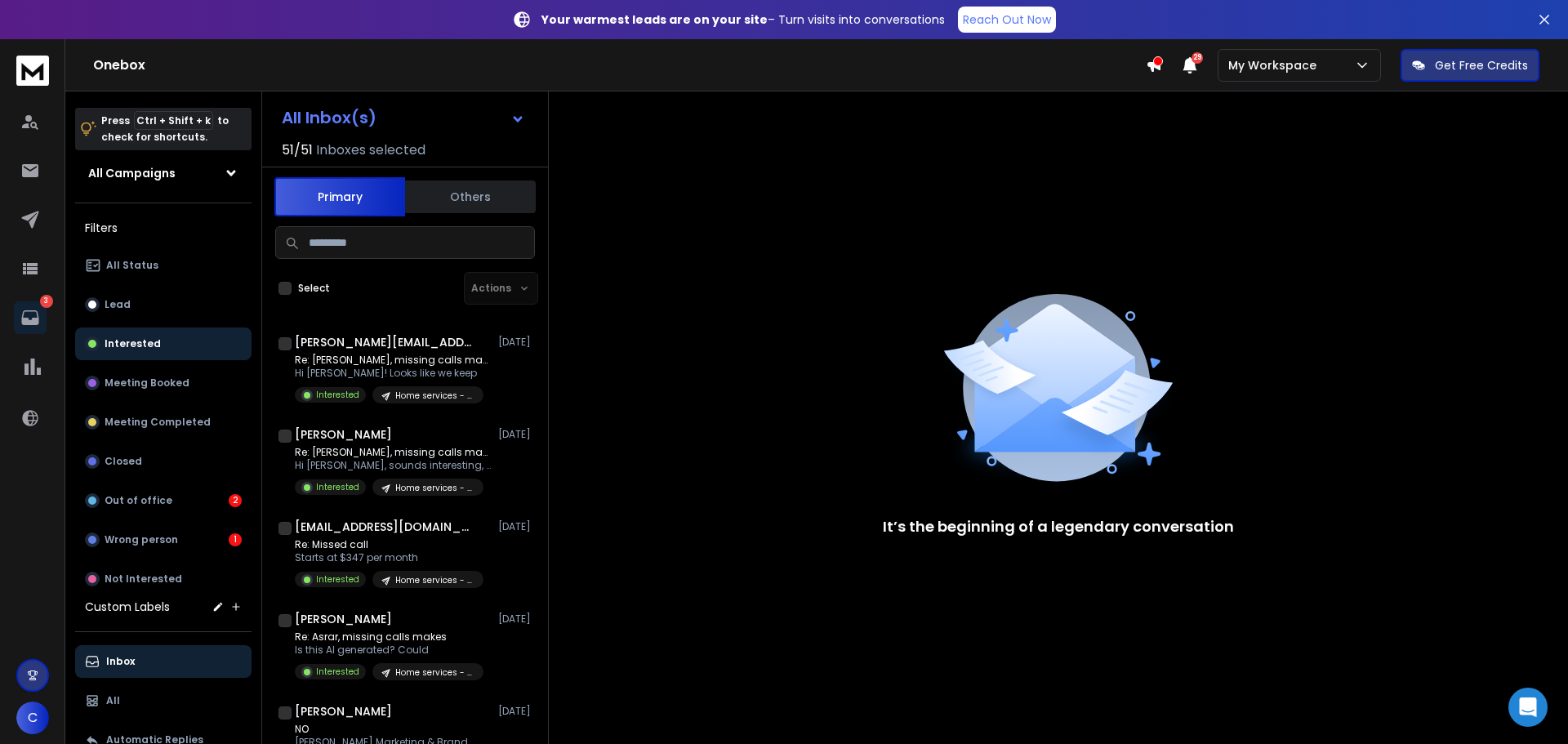
click at [150, 484] on div "All Status Lead Interested Meeting Booked Meeting Completed Closed Out of offic…" at bounding box center [163, 422] width 176 height 346
click at [155, 499] on p "Out of office" at bounding box center [139, 500] width 68 height 13
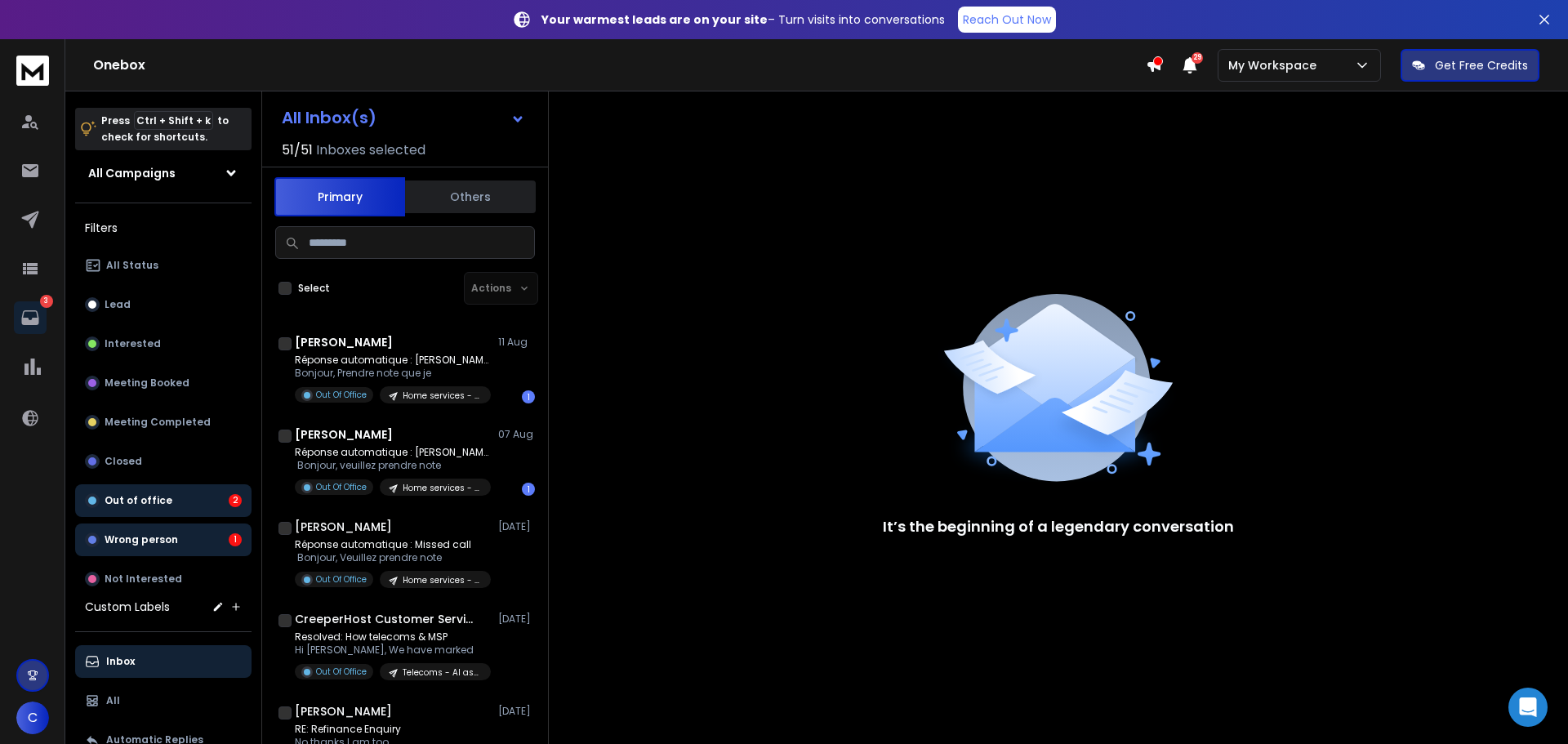
click at [126, 533] on p "Wrong person" at bounding box center [141, 539] width 73 height 13
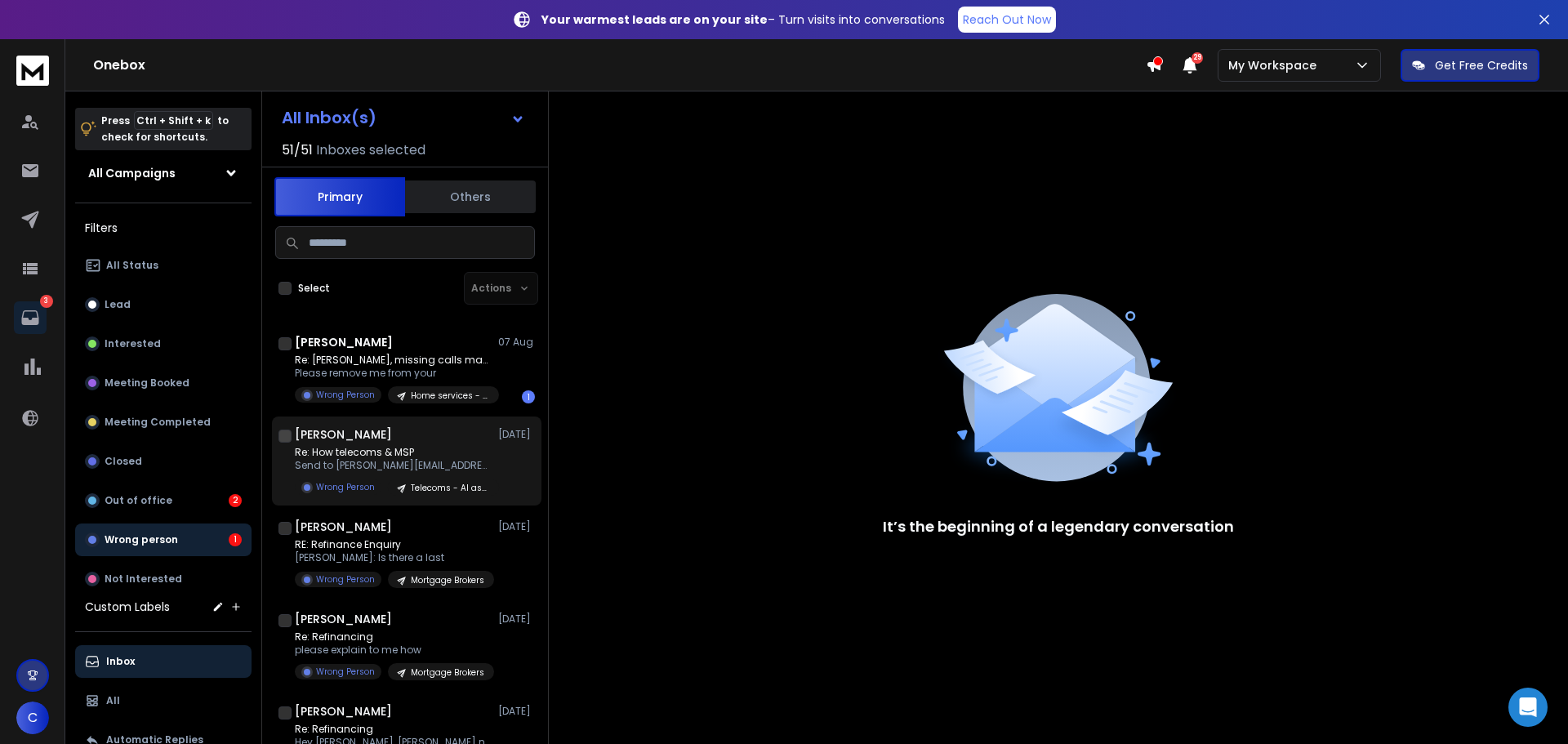
click at [333, 437] on h1 "[PERSON_NAME]" at bounding box center [343, 434] width 98 height 17
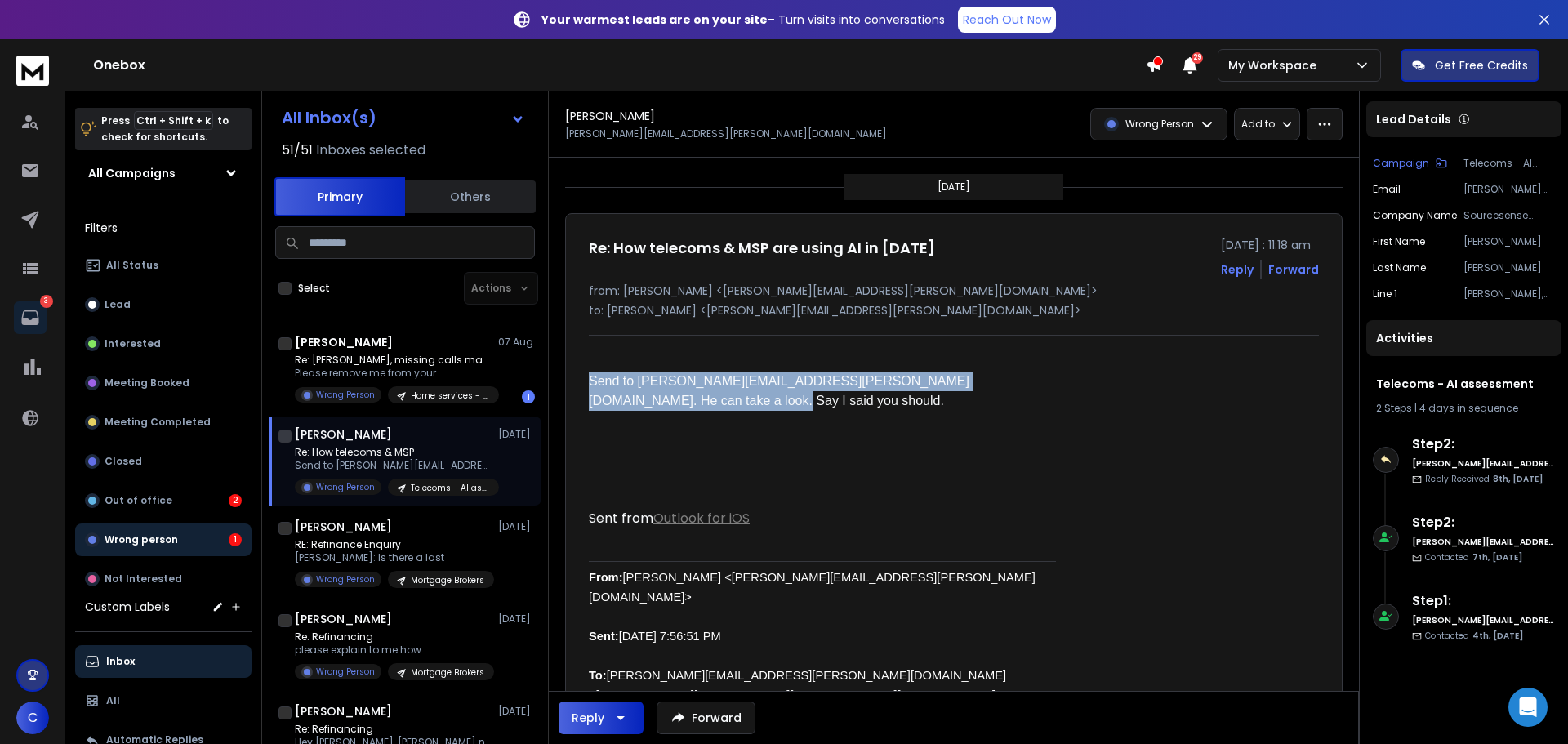
drag, startPoint x: 1063, startPoint y: 413, endPoint x: 690, endPoint y: 390, distance: 373.7
click at [690, 390] on div "Send to [PERSON_NAME][EMAIL_ADDRESS][PERSON_NAME][DOMAIN_NAME]. He can take a l…" at bounding box center [827, 391] width 476 height 39
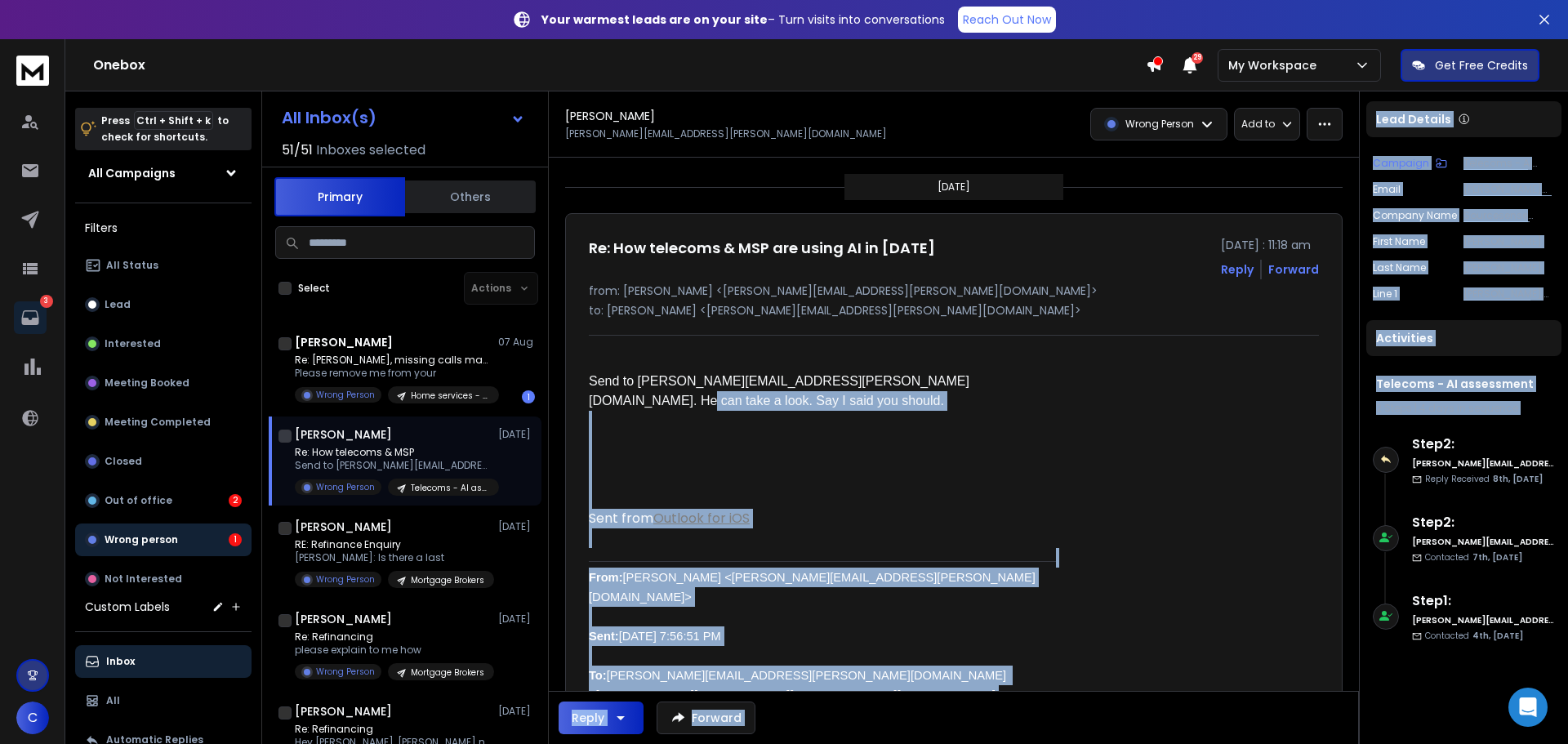
click at [1380, 464] on div "All Inbox(s) 51 / 51 Inboxes selected Primary Others Select Actions [PERSON_NAM…" at bounding box center [915, 463] width 1307 height 744
click at [996, 411] on div "Send to [PERSON_NAME][EMAIL_ADDRESS][PERSON_NAME][DOMAIN_NAME]. He can take a l…" at bounding box center [827, 391] width 476 height 39
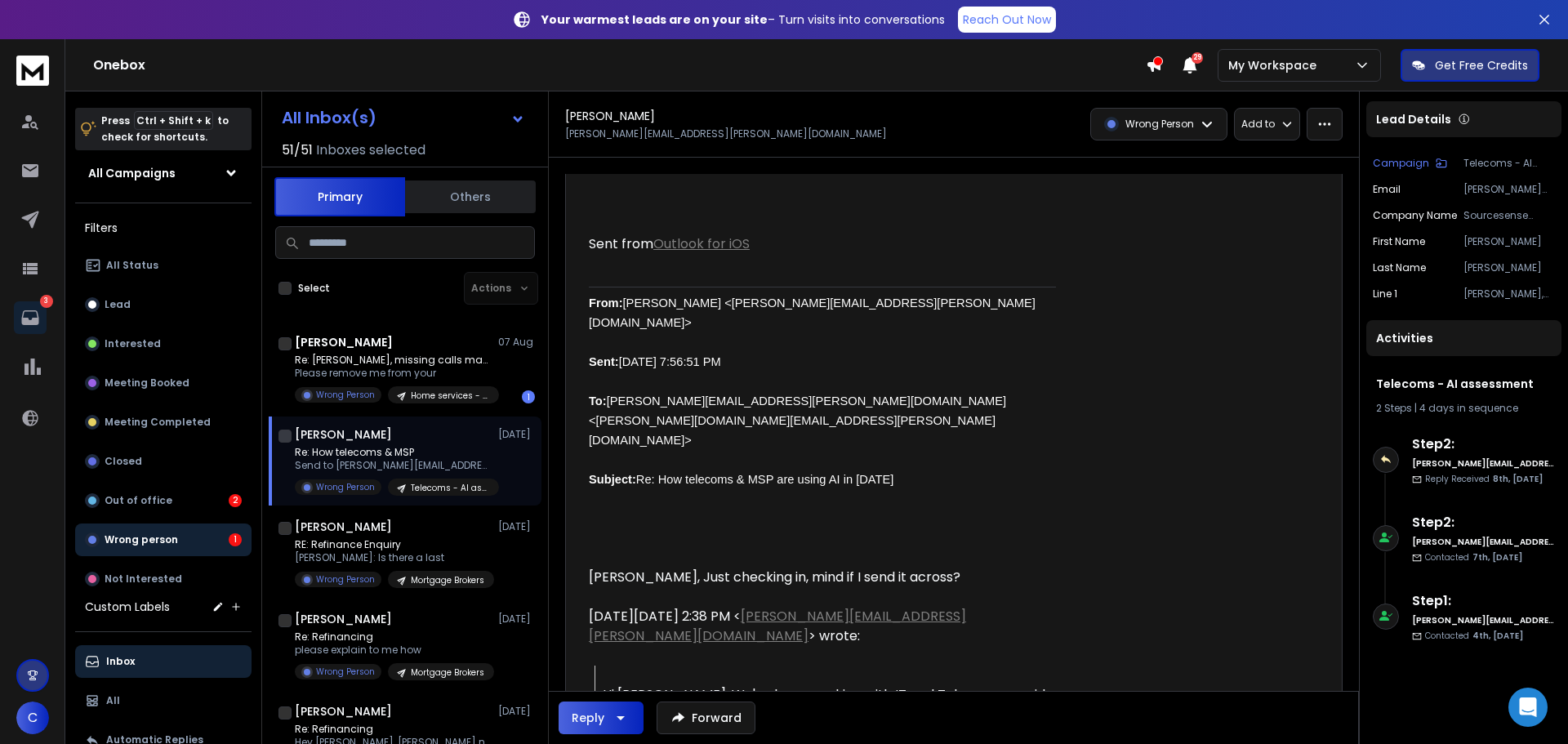
scroll to position [82, 0]
